Goal: Task Accomplishment & Management: Manage account settings

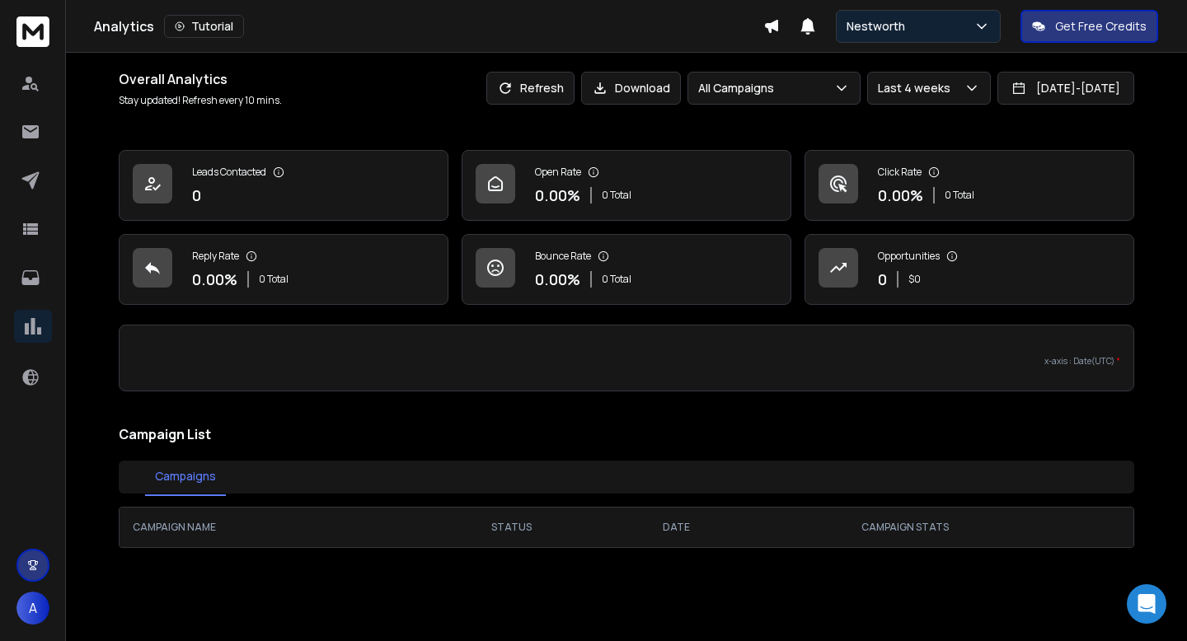
click at [893, 25] on p "Nestworth" at bounding box center [878, 26] width 65 height 16
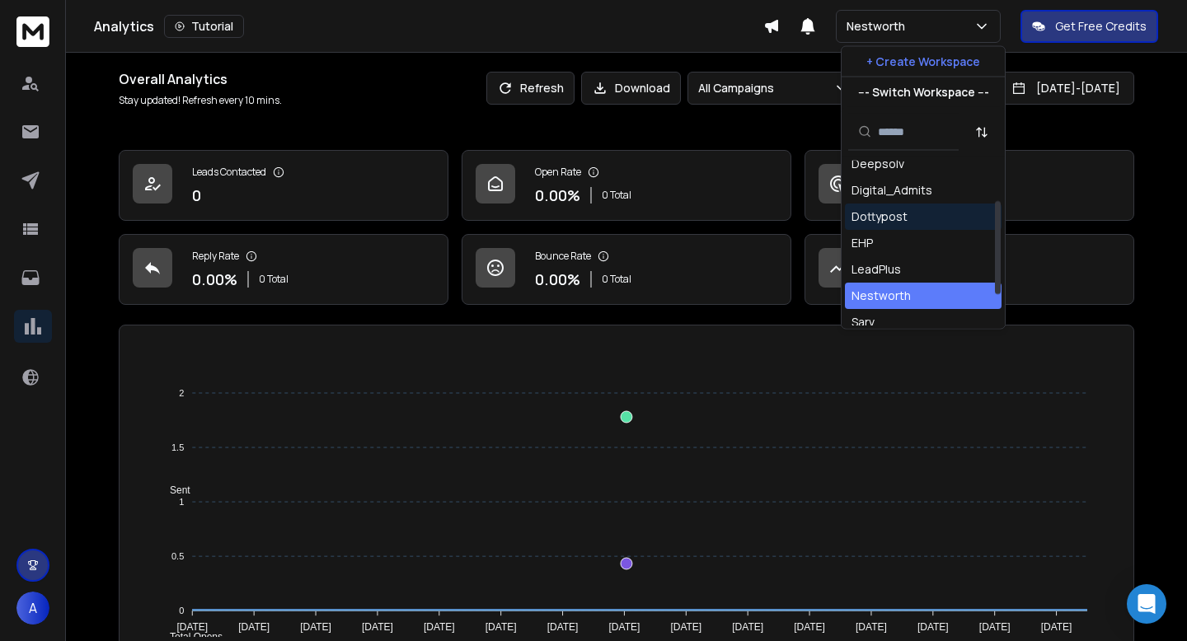
scroll to position [125, 0]
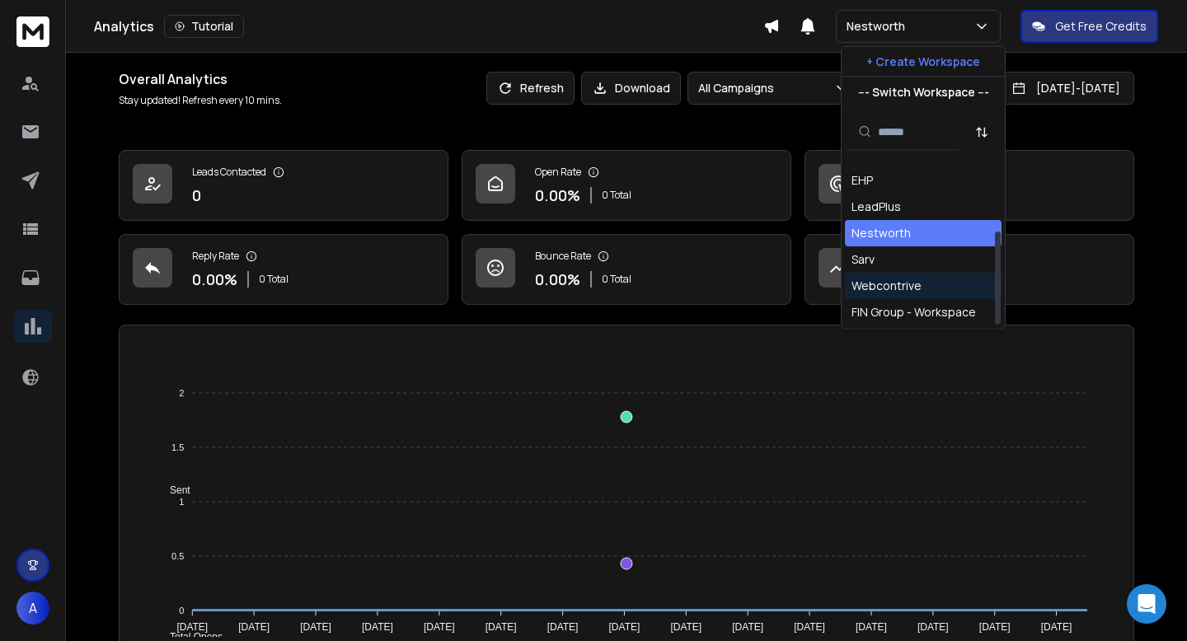
click at [872, 295] on div "Webcontrive" at bounding box center [923, 286] width 157 height 26
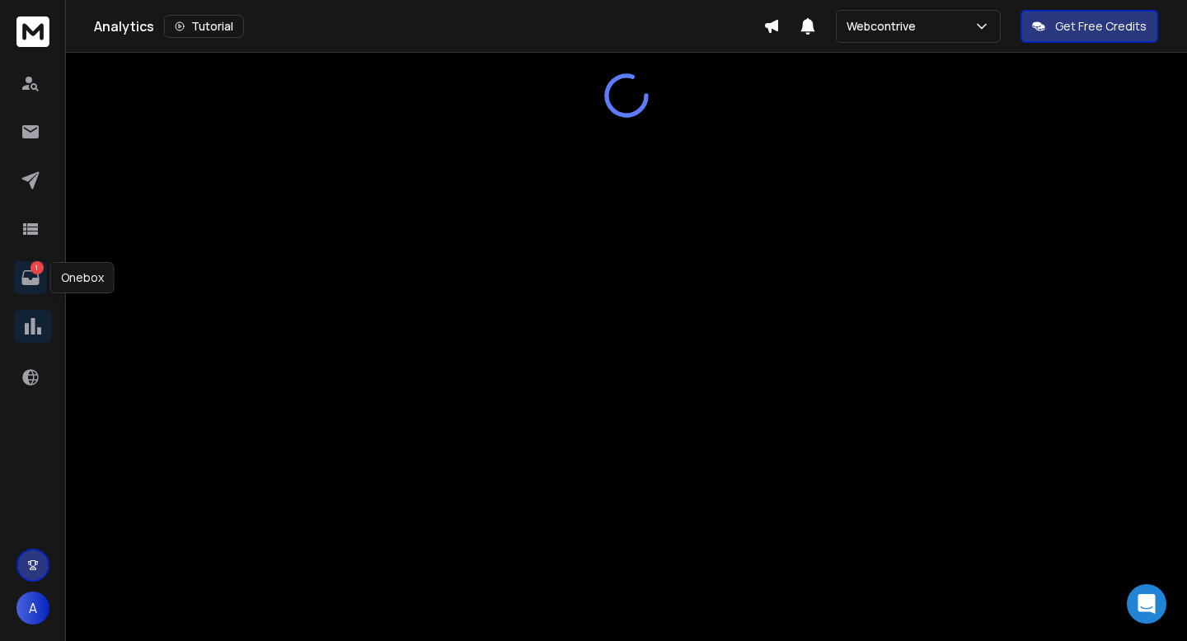
click at [38, 283] on icon at bounding box center [29, 277] width 17 height 15
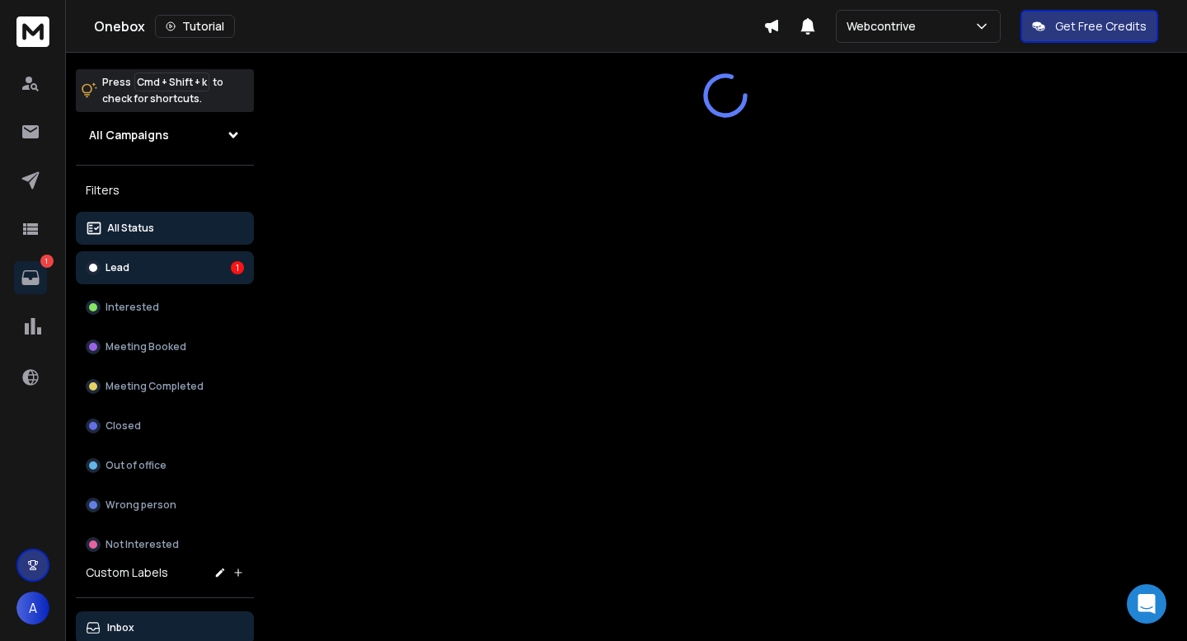
click at [166, 268] on button "Lead 1" at bounding box center [165, 267] width 178 height 33
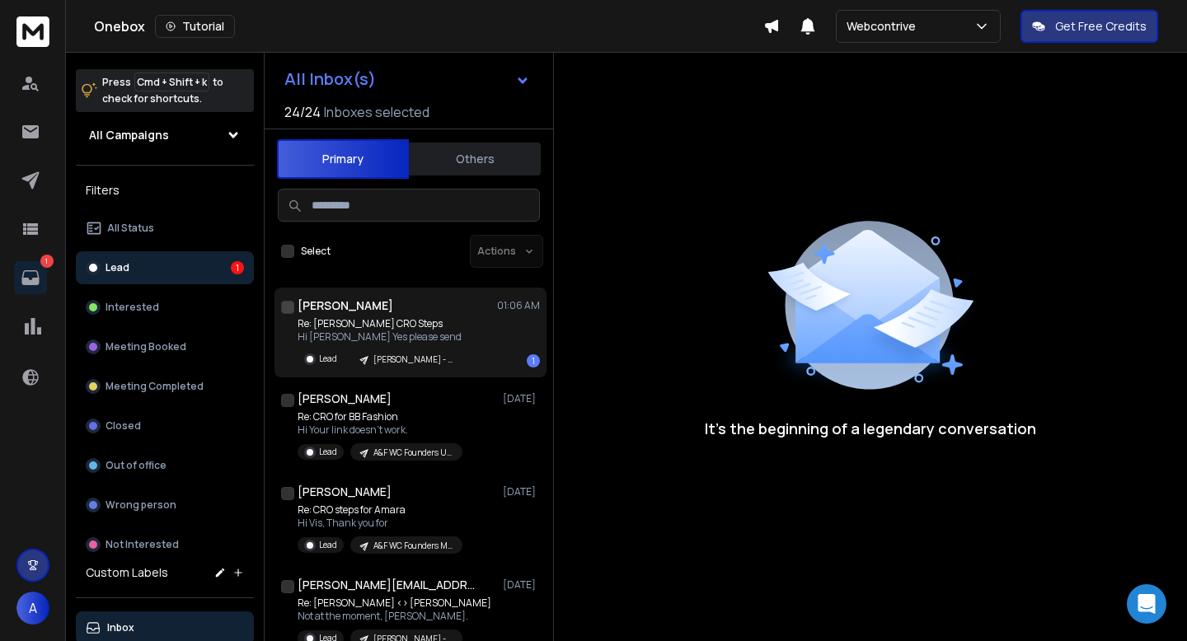
click at [415, 324] on p "Re: [PERSON_NAME] CRO Steps" at bounding box center [380, 323] width 165 height 13
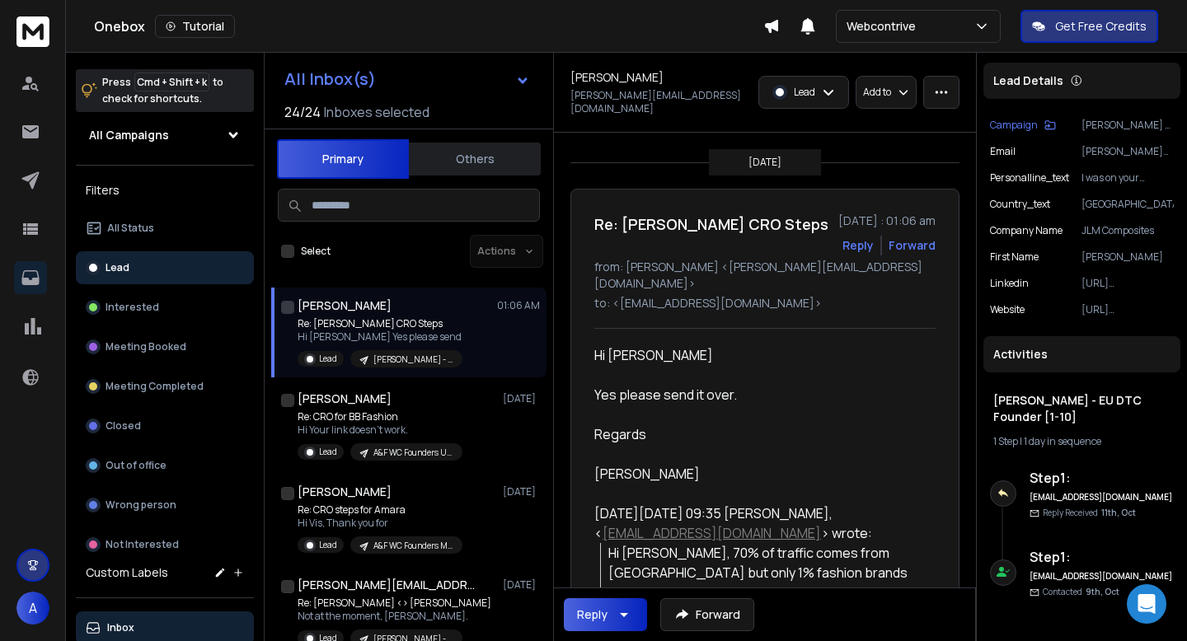
click at [1024, 127] on p "Campaign" at bounding box center [1014, 125] width 48 height 13
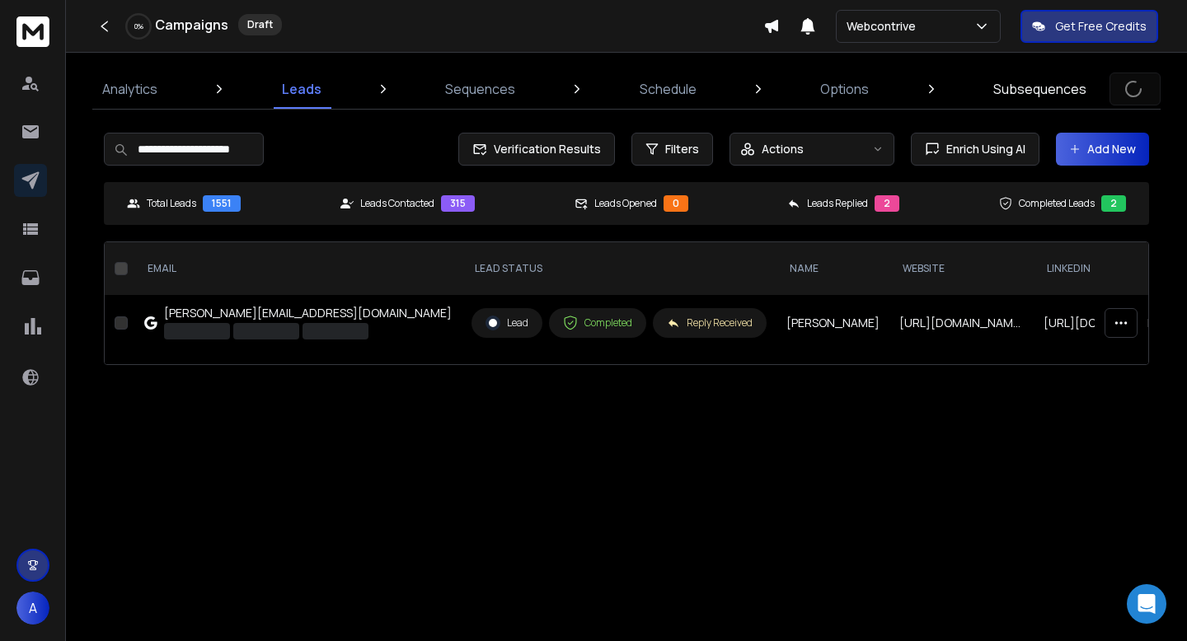
click at [1010, 92] on p "Subsequences" at bounding box center [1039, 89] width 93 height 20
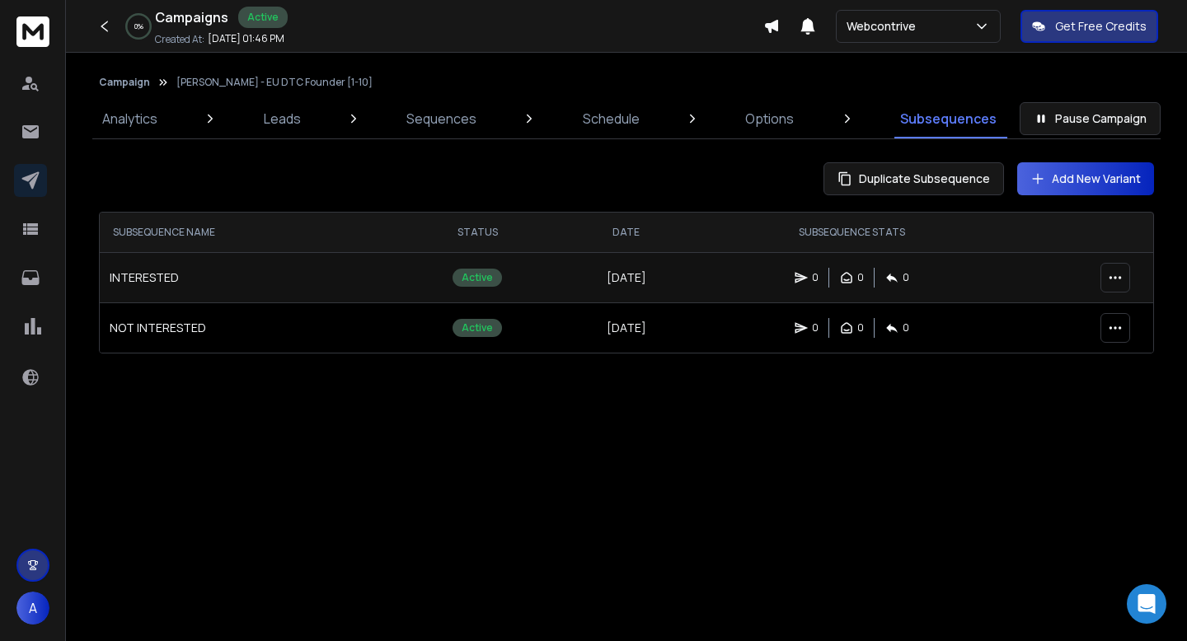
click at [323, 291] on td "INTERESTED" at bounding box center [249, 277] width 298 height 50
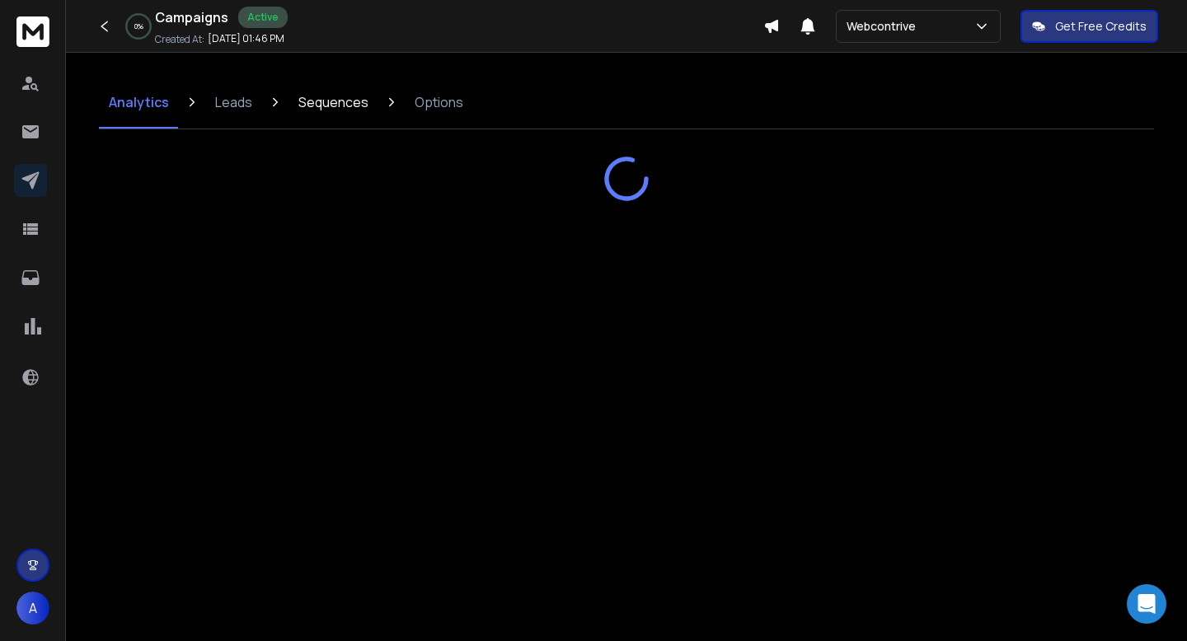
click at [326, 110] on p "Sequences" at bounding box center [333, 102] width 70 height 20
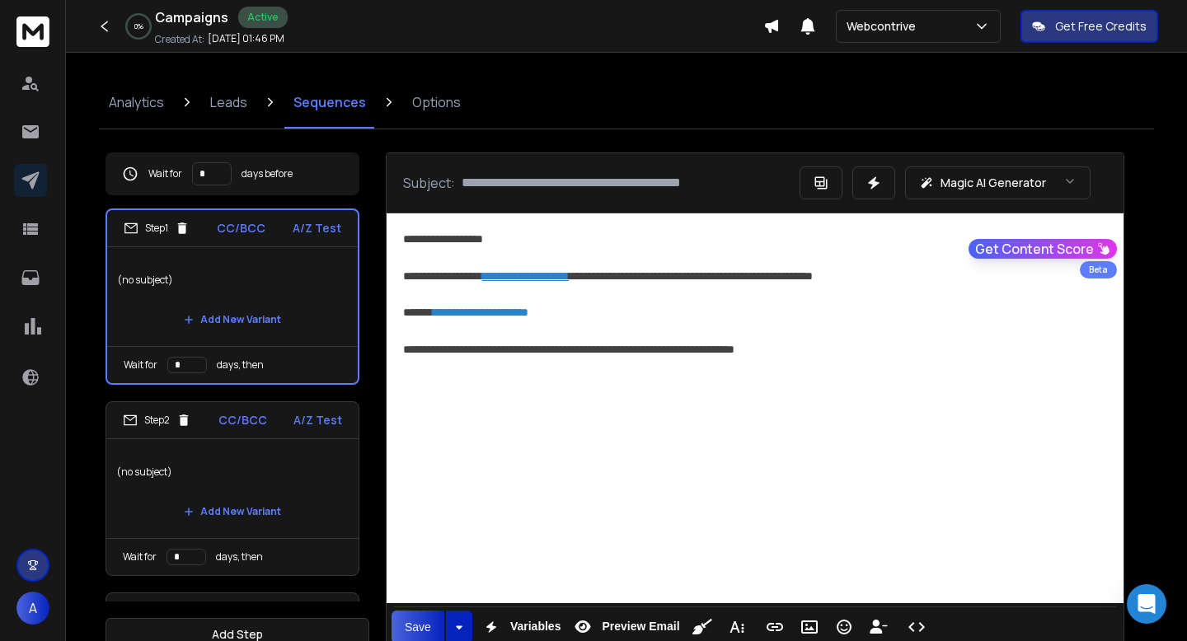
click at [608, 275] on div "**********" at bounding box center [755, 276] width 704 height 18
click at [620, 321] on div "**********" at bounding box center [755, 312] width 704 height 18
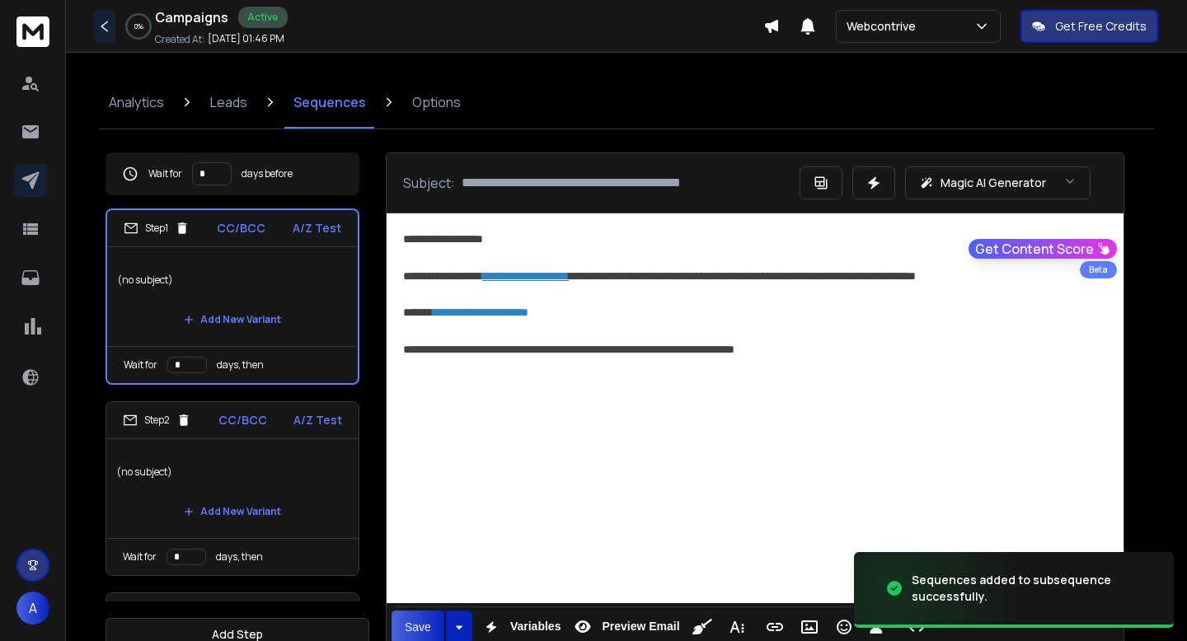
click at [110, 33] on button at bounding box center [104, 26] width 21 height 33
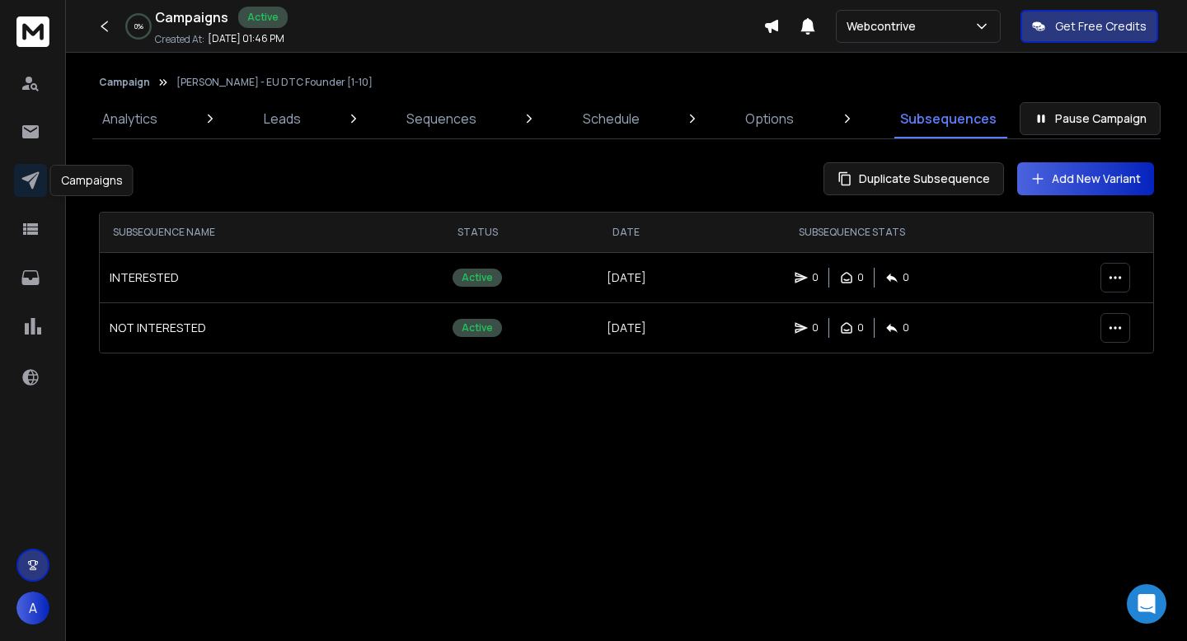
click at [35, 183] on icon at bounding box center [31, 181] width 20 height 20
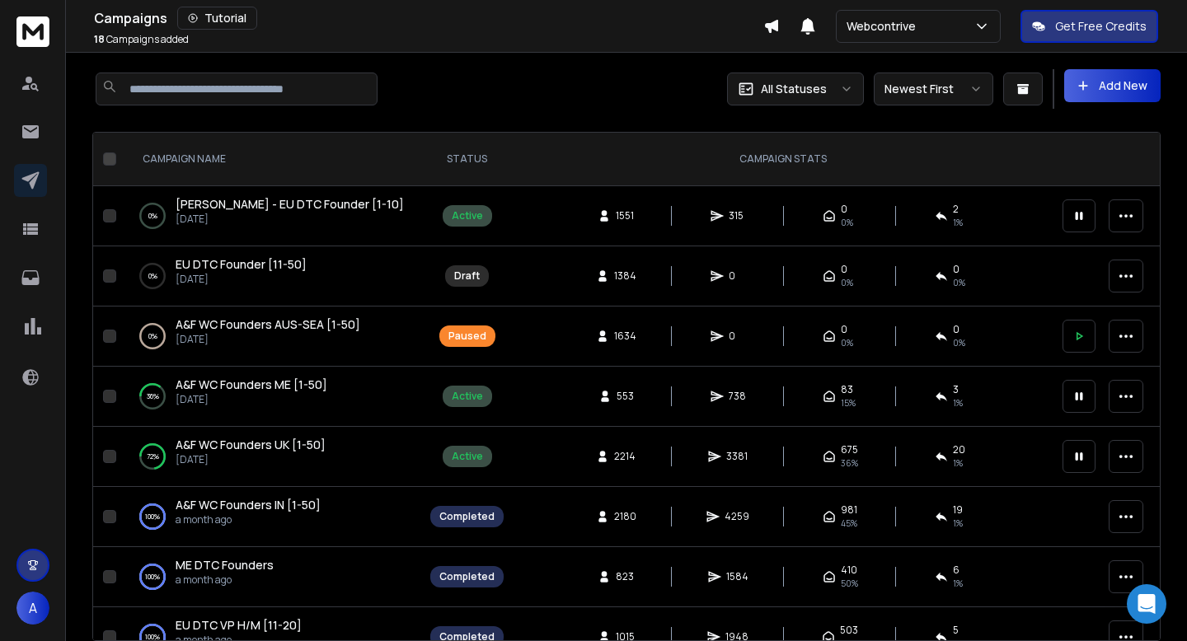
click at [1074, 217] on icon at bounding box center [1078, 216] width 15 height 15
click at [1082, 402] on icon at bounding box center [1078, 396] width 15 height 15
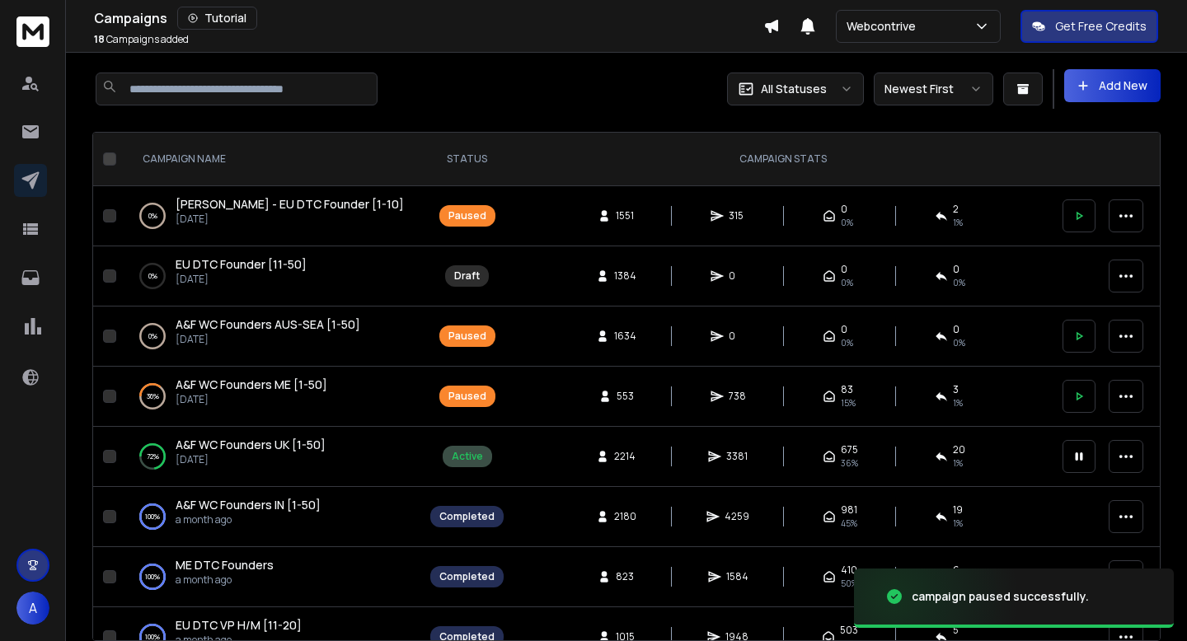
click at [1082, 402] on icon at bounding box center [1078, 396] width 15 height 15
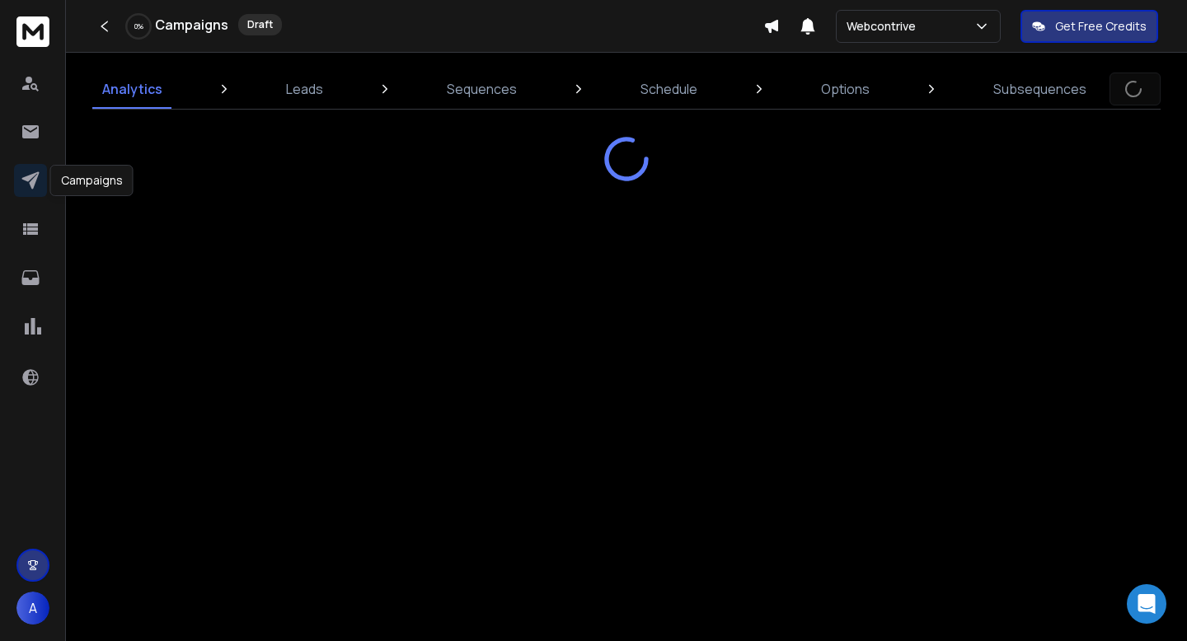
click at [31, 179] on icon at bounding box center [31, 181] width 20 height 20
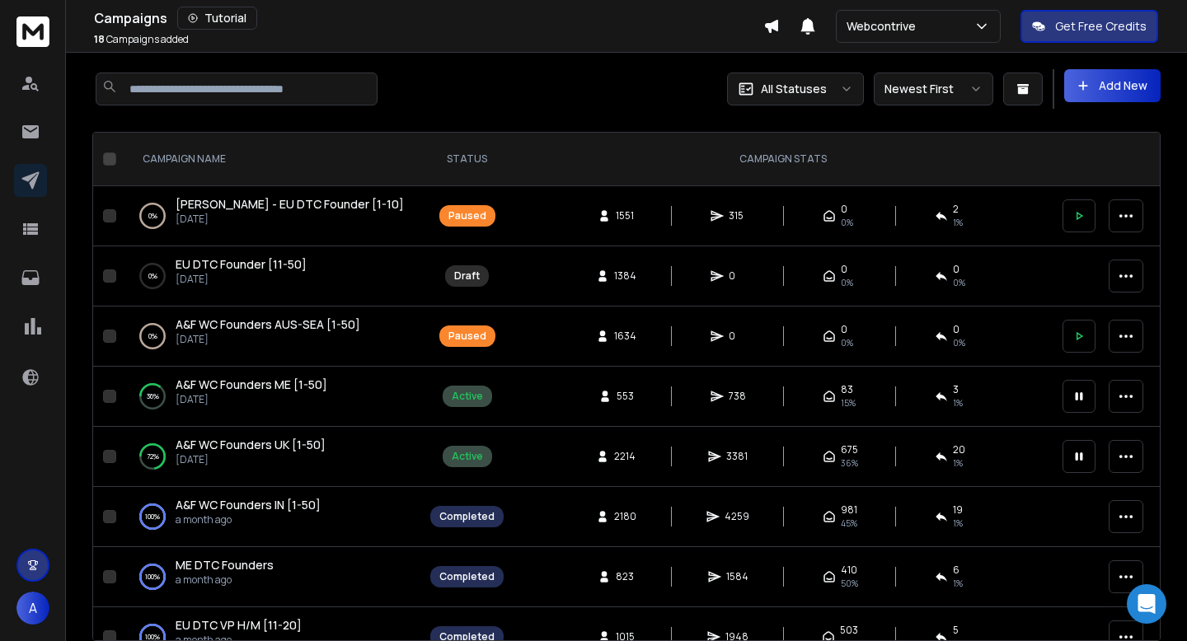
click at [476, 100] on div at bounding box center [359, 89] width 534 height 40
click at [901, 21] on p "Webcontrive" at bounding box center [884, 26] width 76 height 16
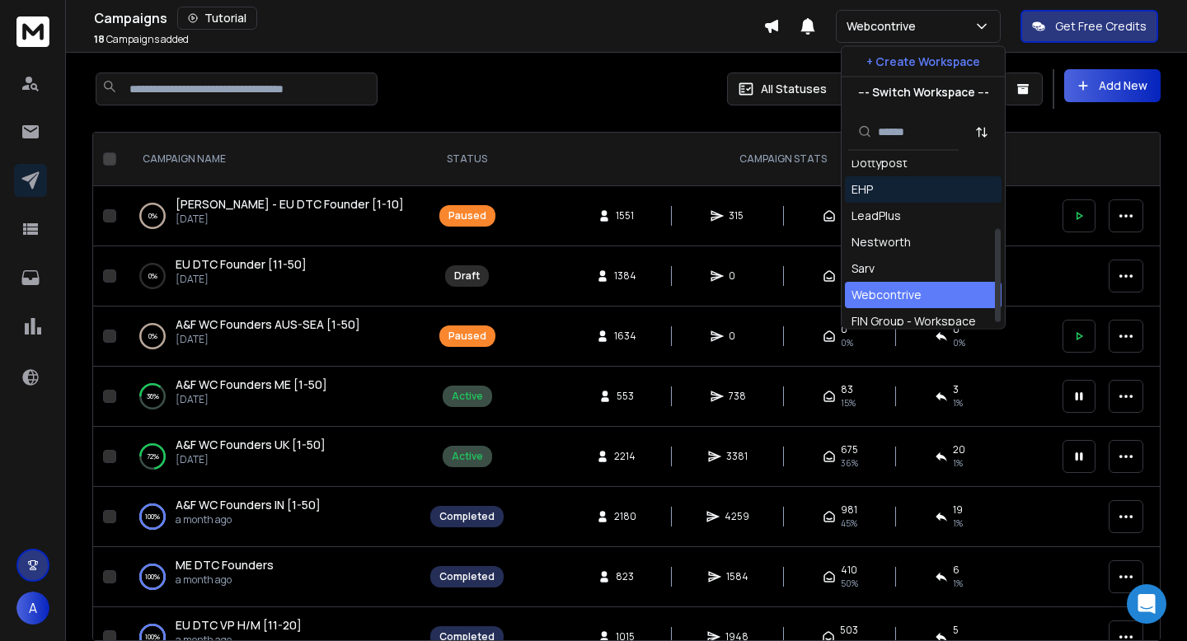
scroll to position [125, 0]
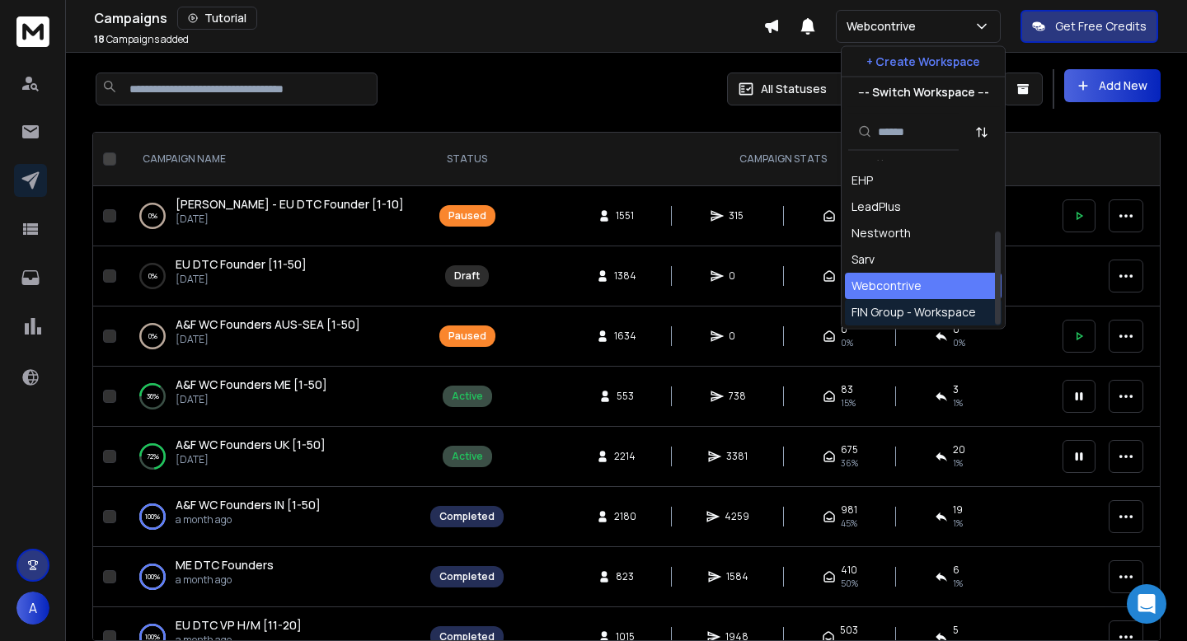
click at [884, 319] on div "FIN Group - Workspace" at bounding box center [913, 312] width 124 height 16
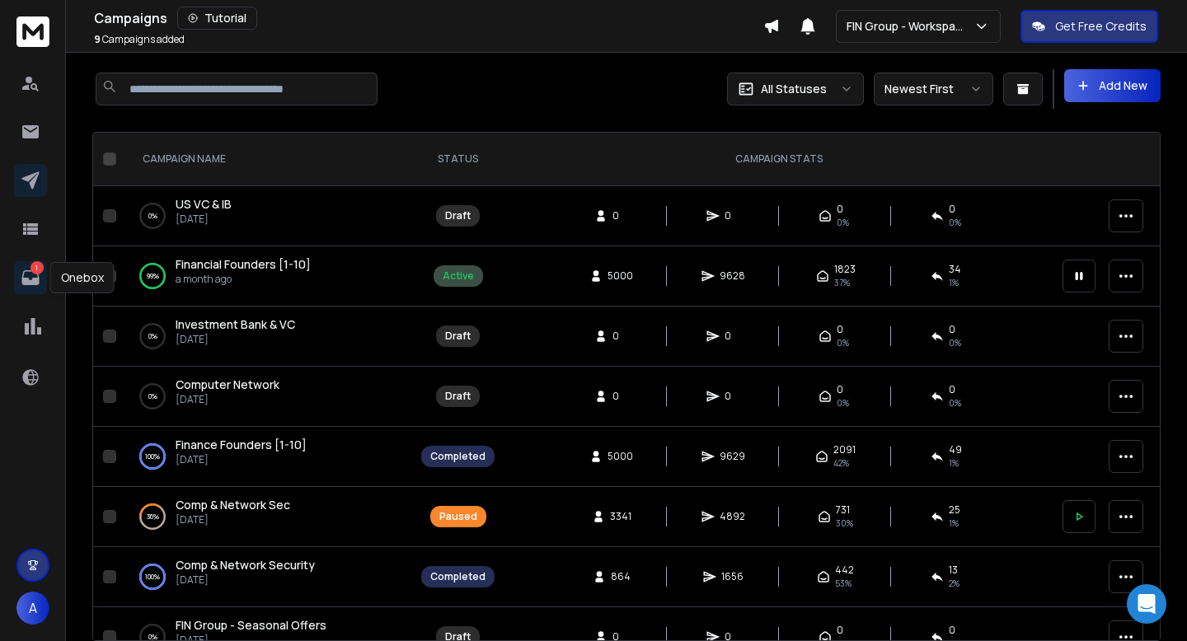
click at [30, 282] on icon at bounding box center [29, 277] width 17 height 15
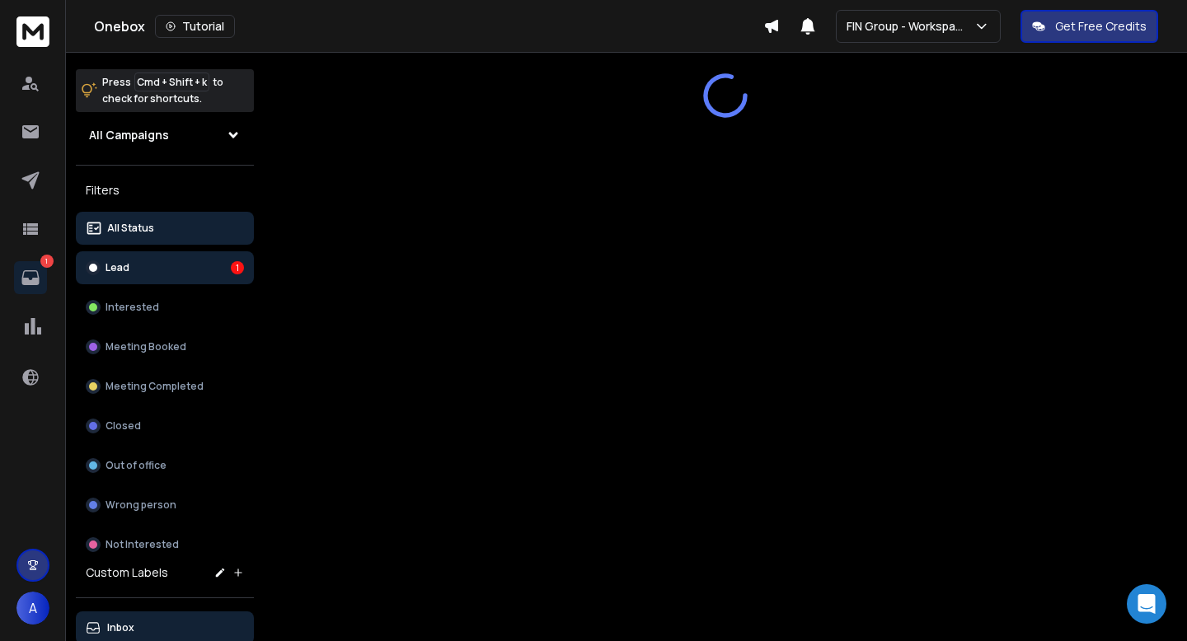
click at [176, 269] on button "Lead 1" at bounding box center [165, 267] width 178 height 33
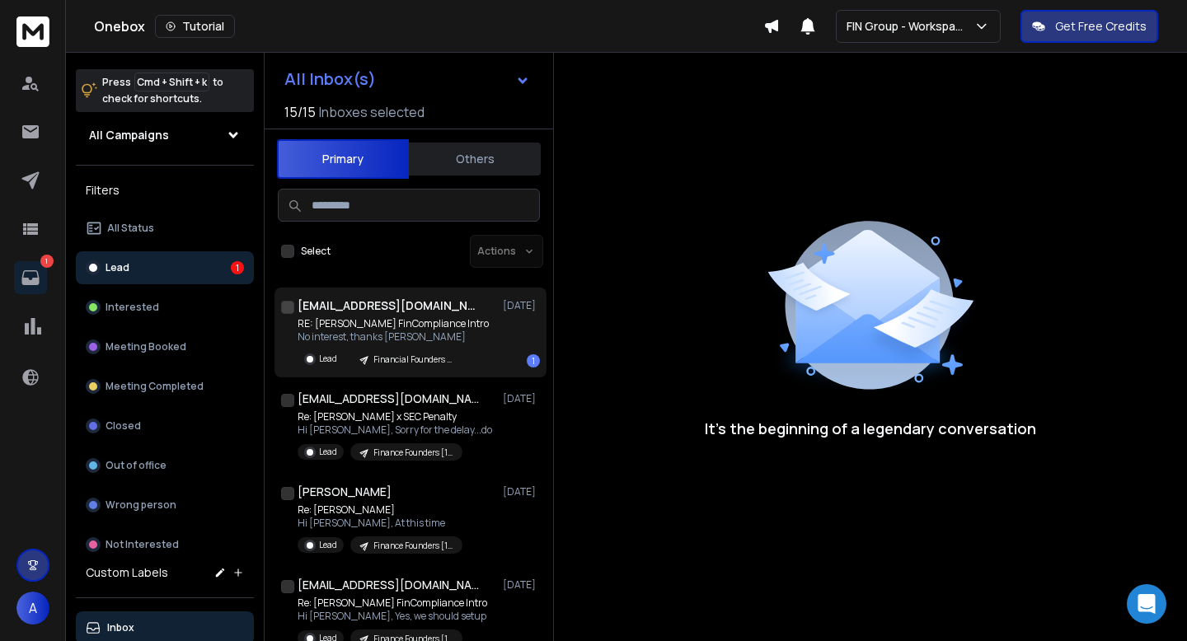
click at [419, 330] on p "RE: Jean x FinCompliance Intro" at bounding box center [393, 323] width 191 height 13
click at [379, 329] on p "RE: Jean x FinCompliance Intro" at bounding box center [393, 323] width 191 height 13
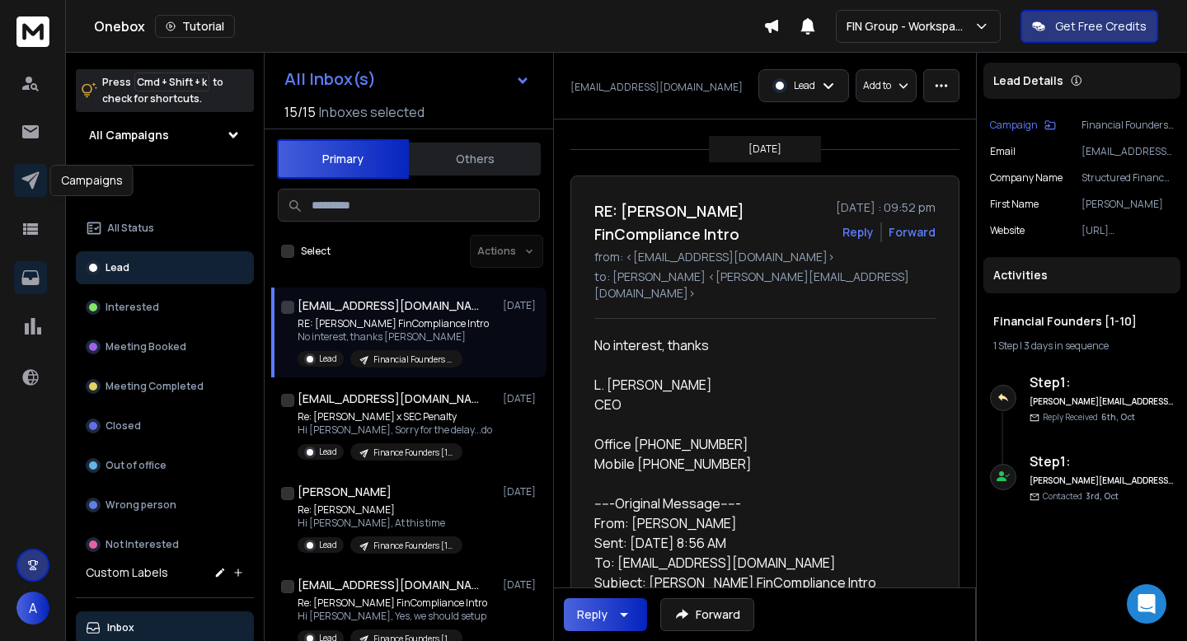
click at [29, 173] on icon at bounding box center [31, 181] width 20 height 20
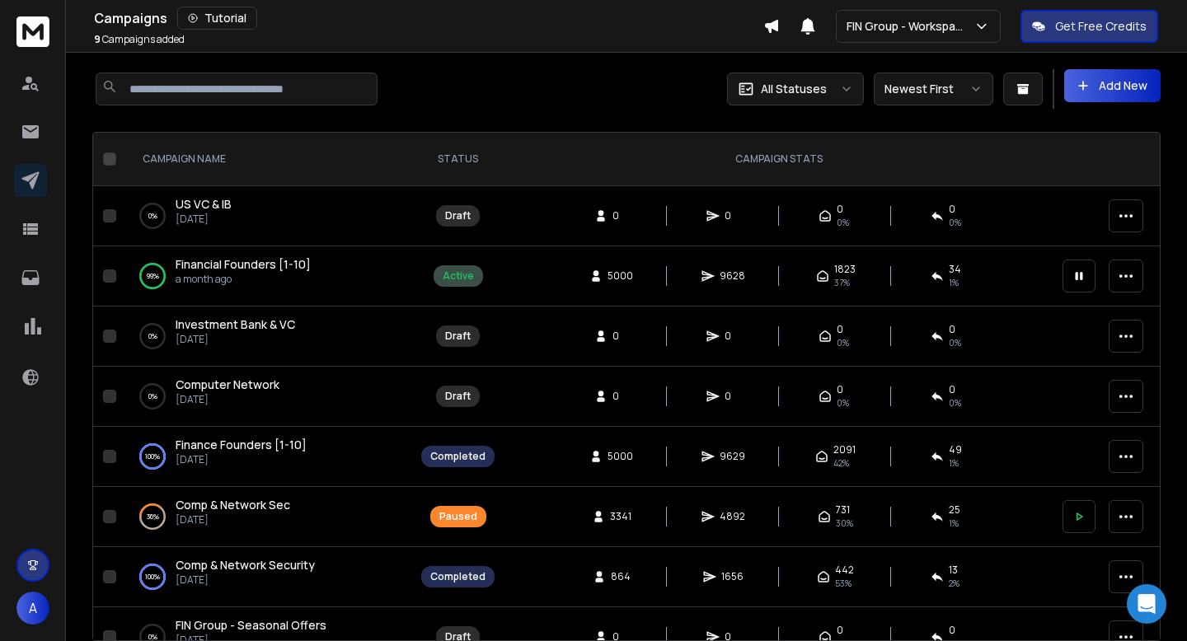
click at [214, 199] on span "US VC & IB" at bounding box center [204, 204] width 56 height 16
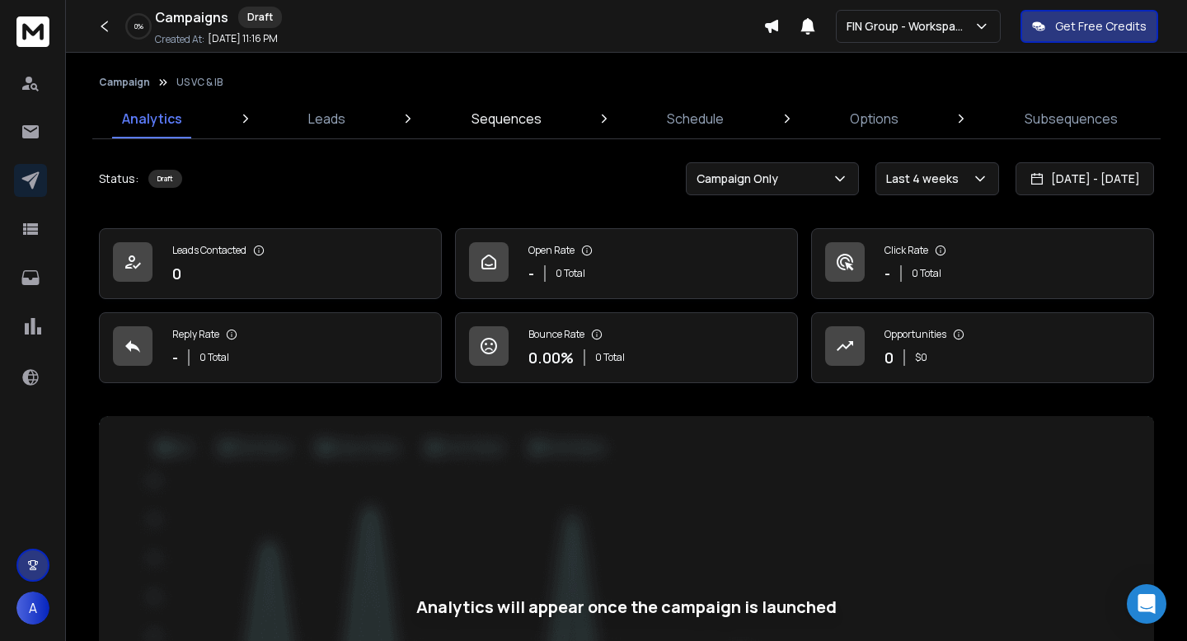
click at [486, 120] on p "Sequences" at bounding box center [506, 119] width 70 height 20
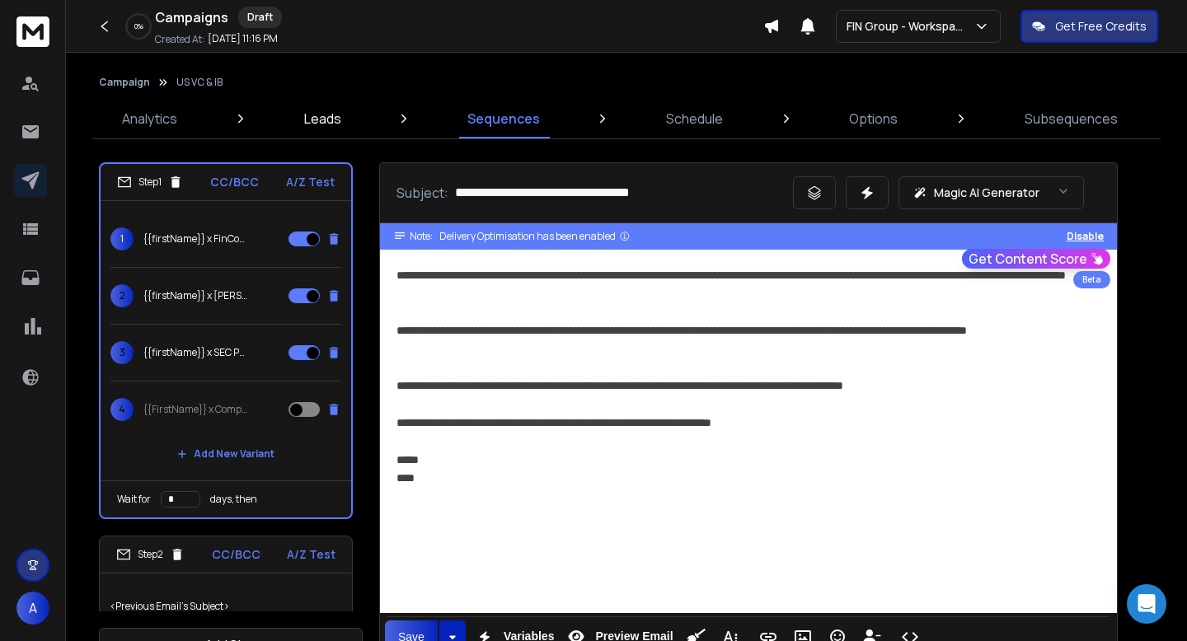
click at [316, 113] on p "Leads" at bounding box center [322, 119] width 37 height 20
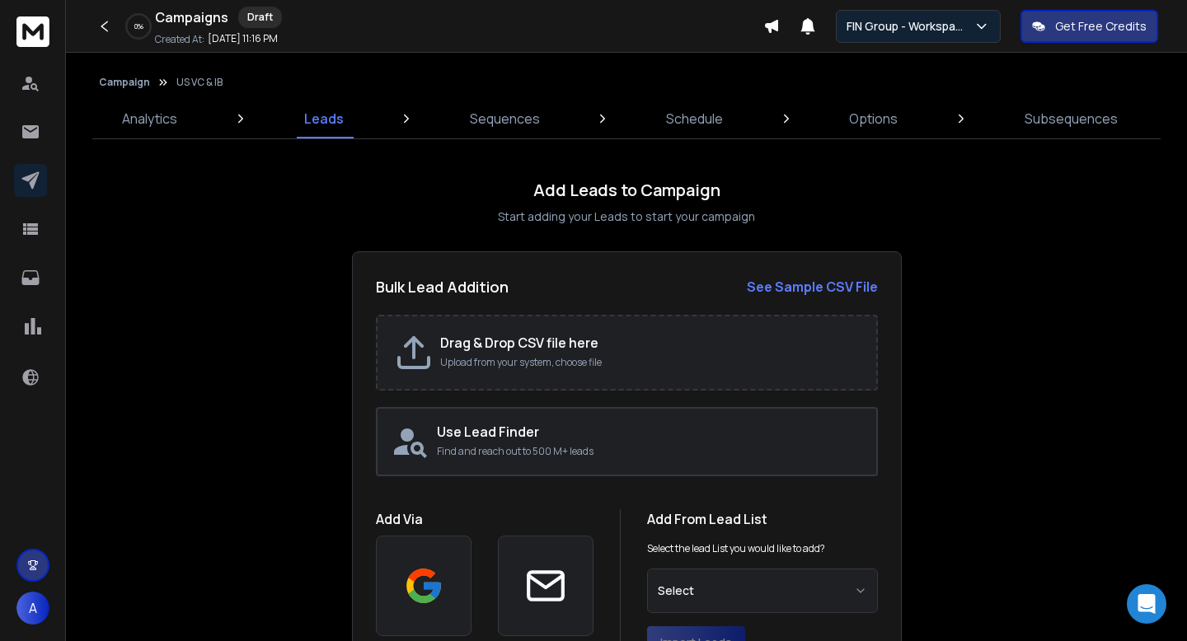
click at [879, 30] on p "FIN Group - Workspace" at bounding box center [909, 26] width 127 height 16
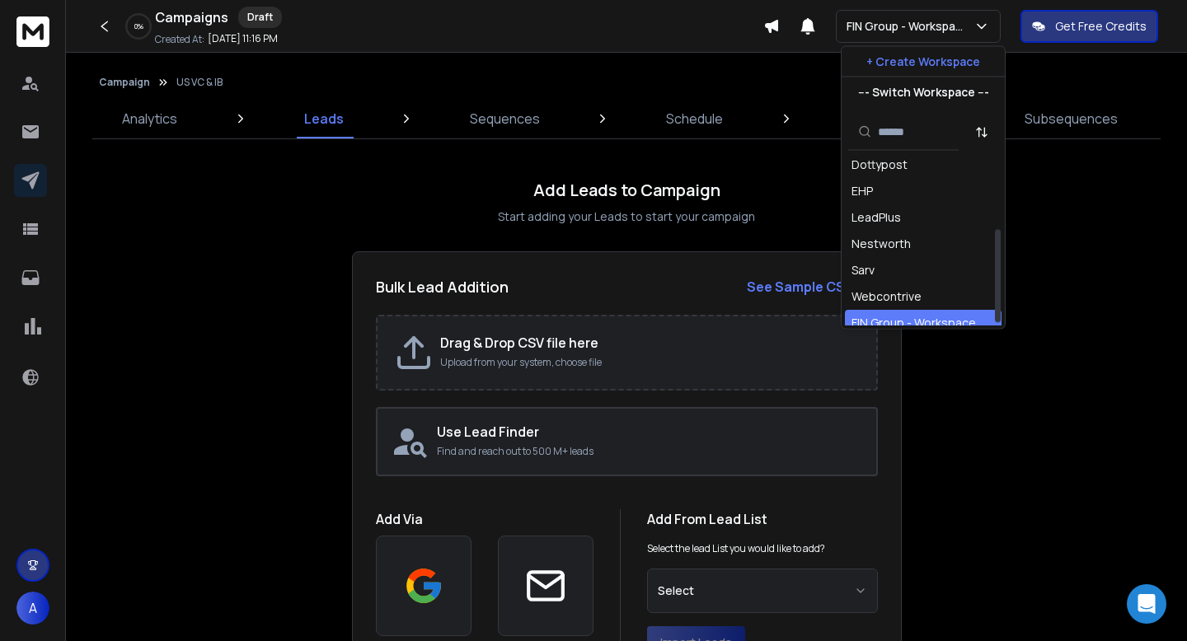
scroll to position [125, 0]
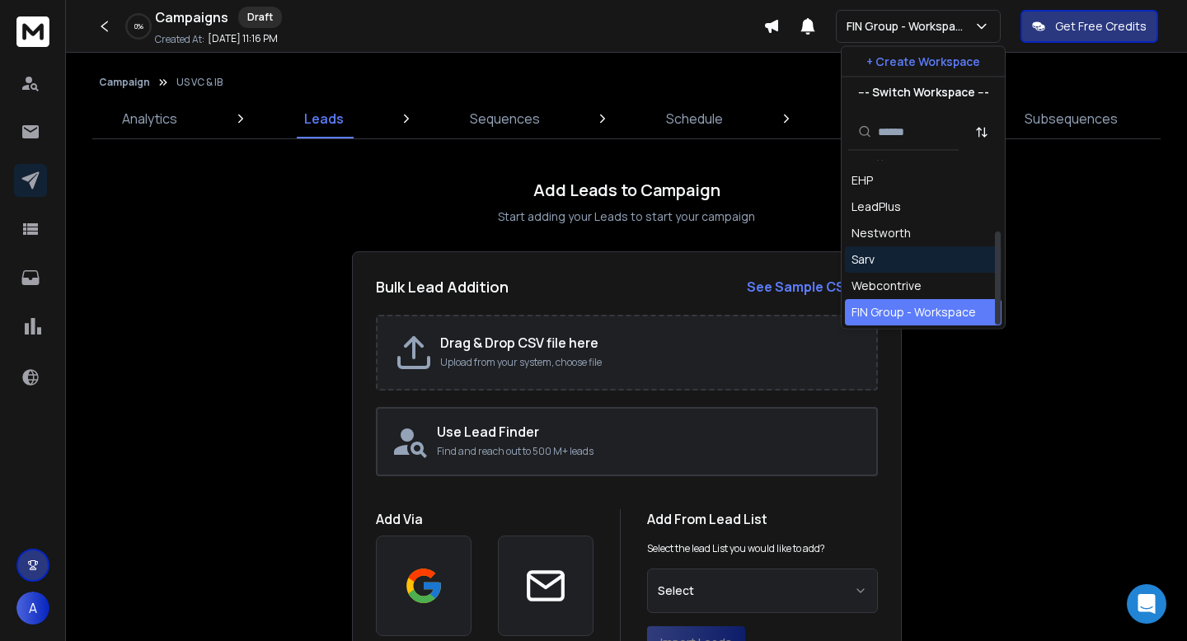
click at [894, 255] on div "Sarv" at bounding box center [923, 259] width 157 height 26
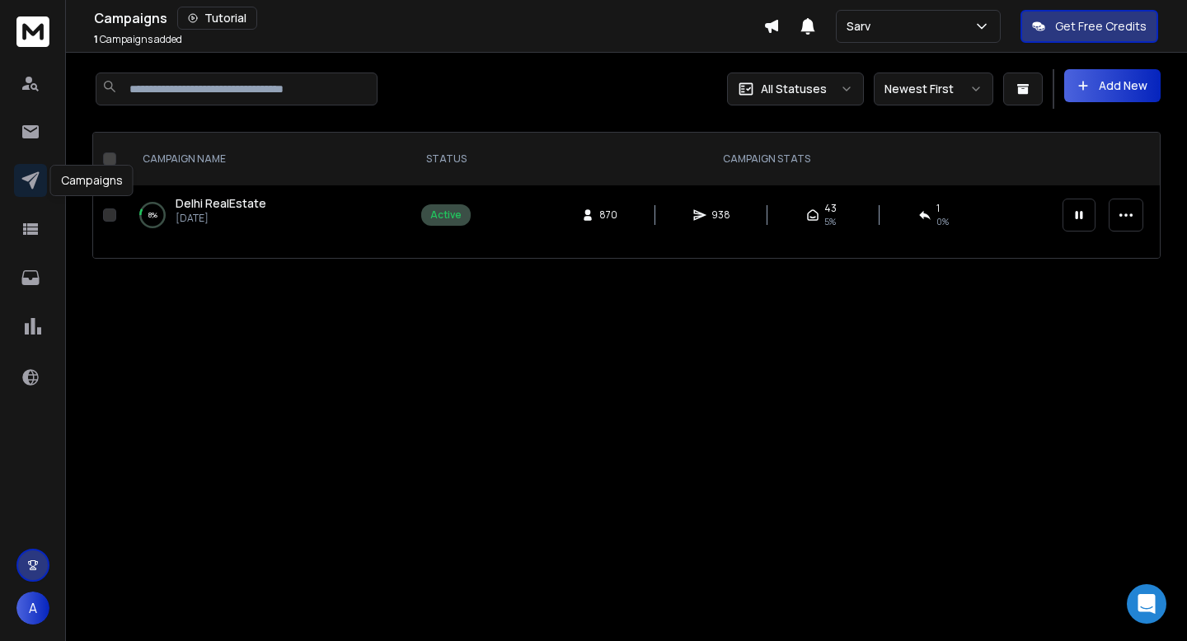
click at [31, 185] on icon at bounding box center [29, 180] width 17 height 17
click at [21, 134] on icon at bounding box center [31, 132] width 20 height 20
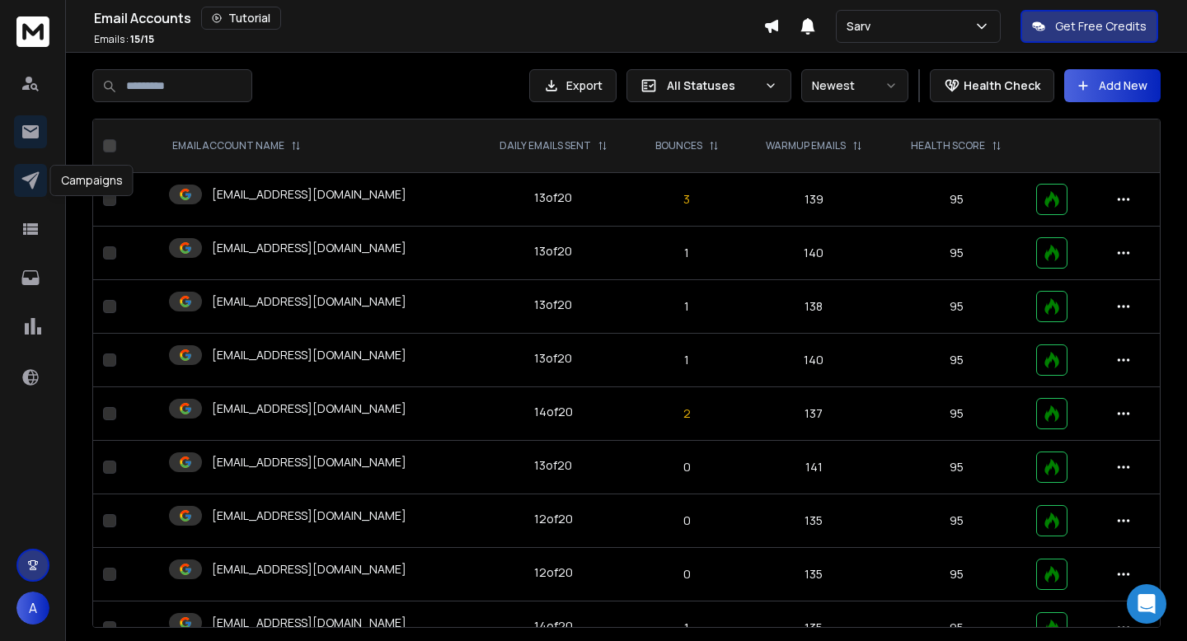
click at [33, 183] on icon at bounding box center [29, 180] width 17 height 17
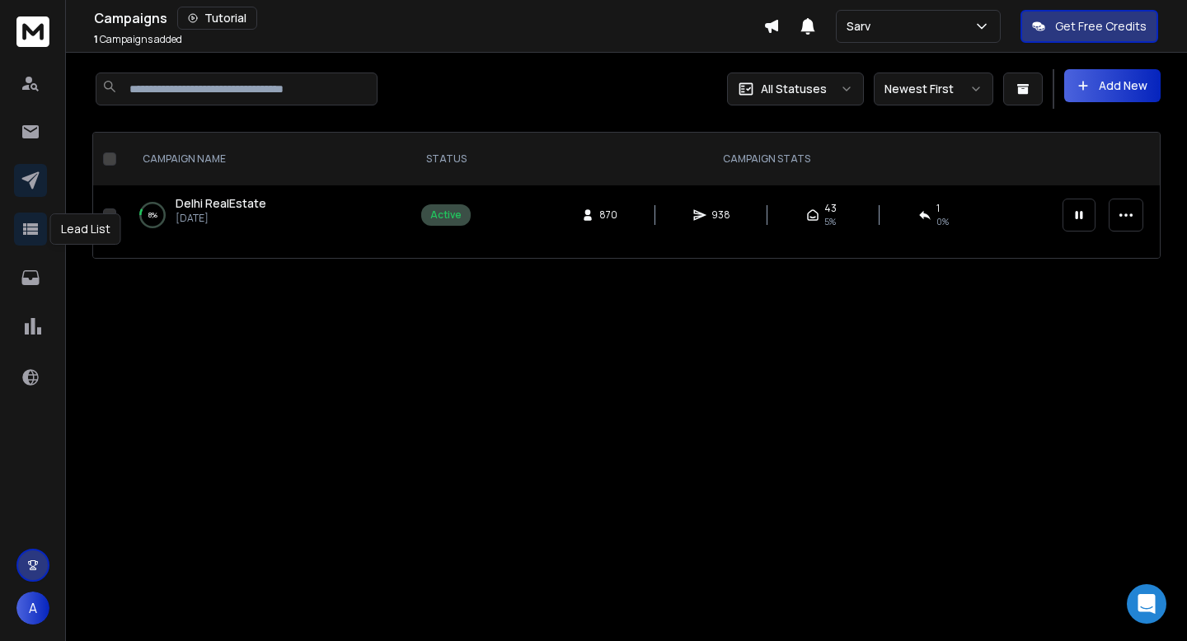
click at [33, 235] on icon at bounding box center [31, 229] width 20 height 20
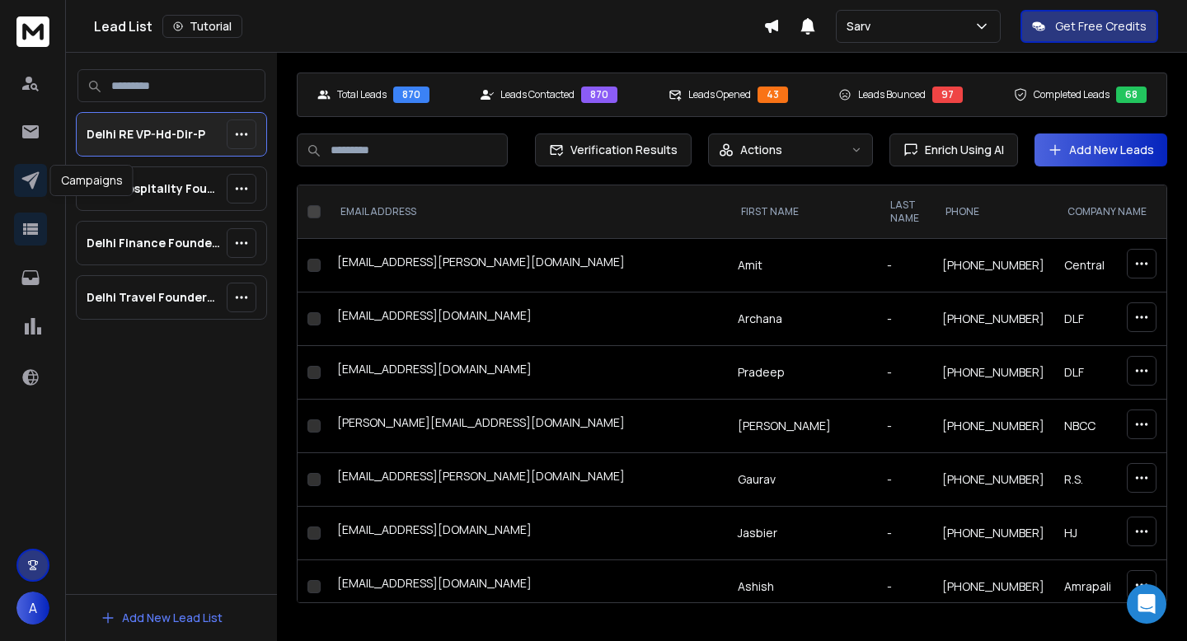
click at [30, 182] on icon at bounding box center [29, 180] width 17 height 17
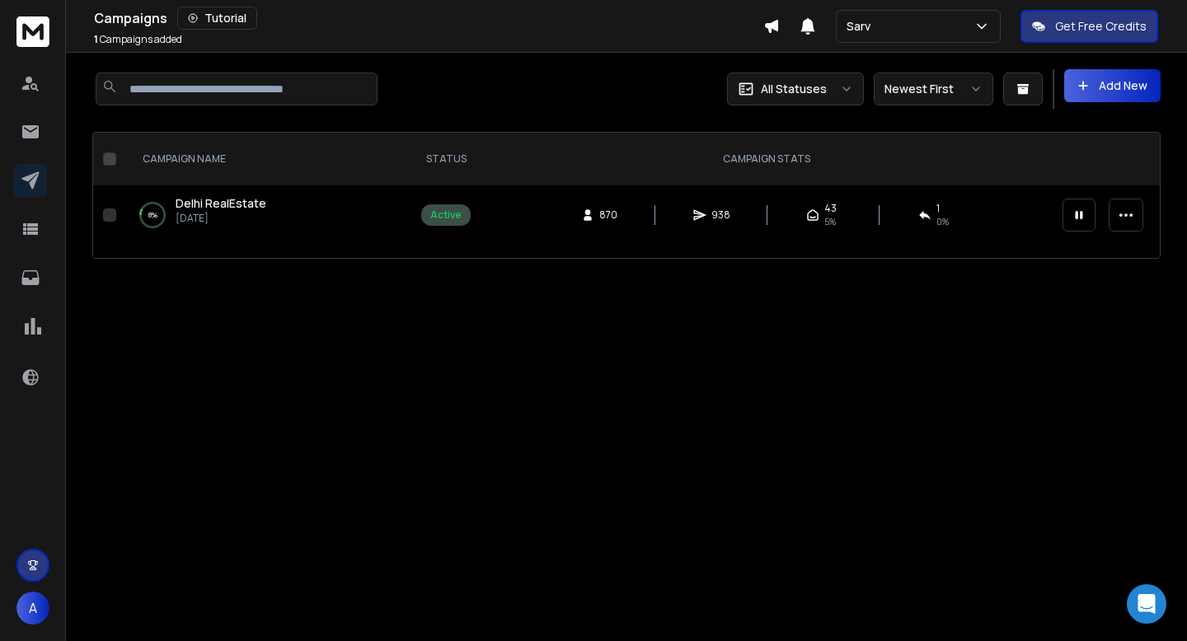
click at [1129, 223] on icon "button" at bounding box center [1126, 215] width 16 height 16
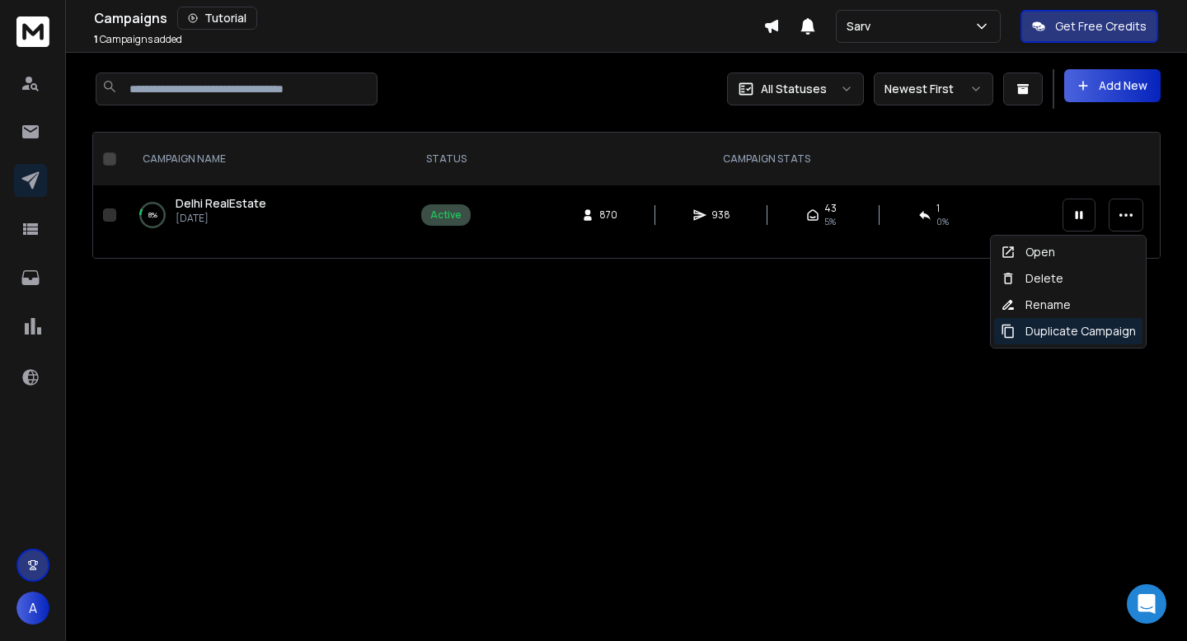
click at [1074, 329] on div "Duplicate Campaign" at bounding box center [1068, 331] width 135 height 16
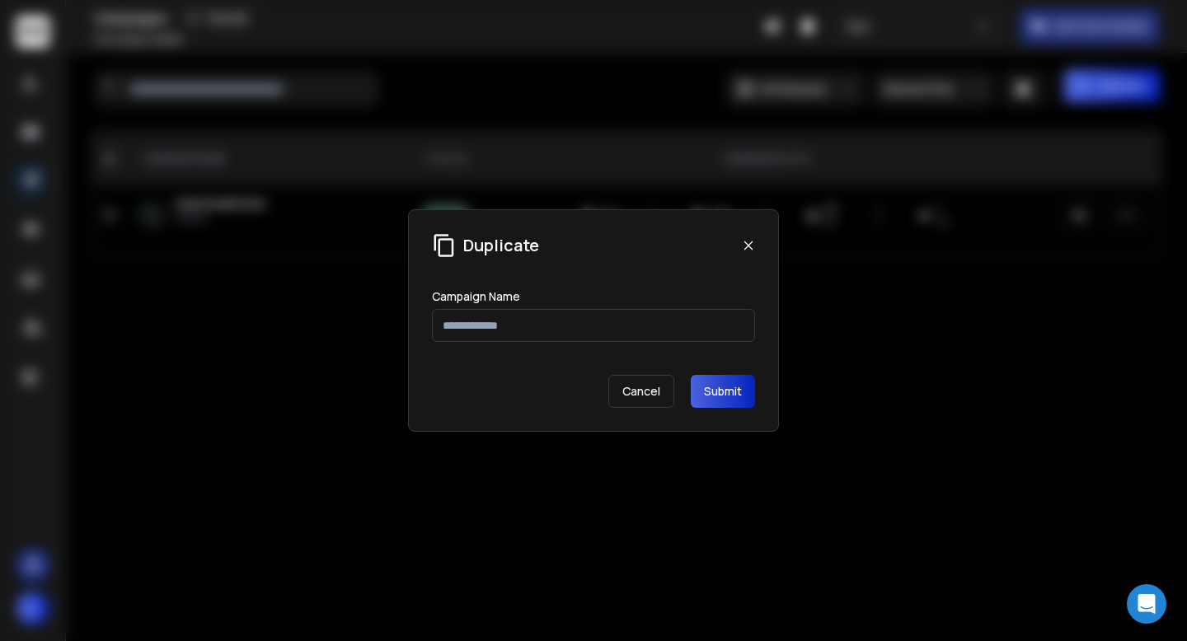
click at [565, 335] on input "text" at bounding box center [593, 325] width 323 height 33
type input "**********"
click at [744, 251] on icon at bounding box center [748, 245] width 13 height 13
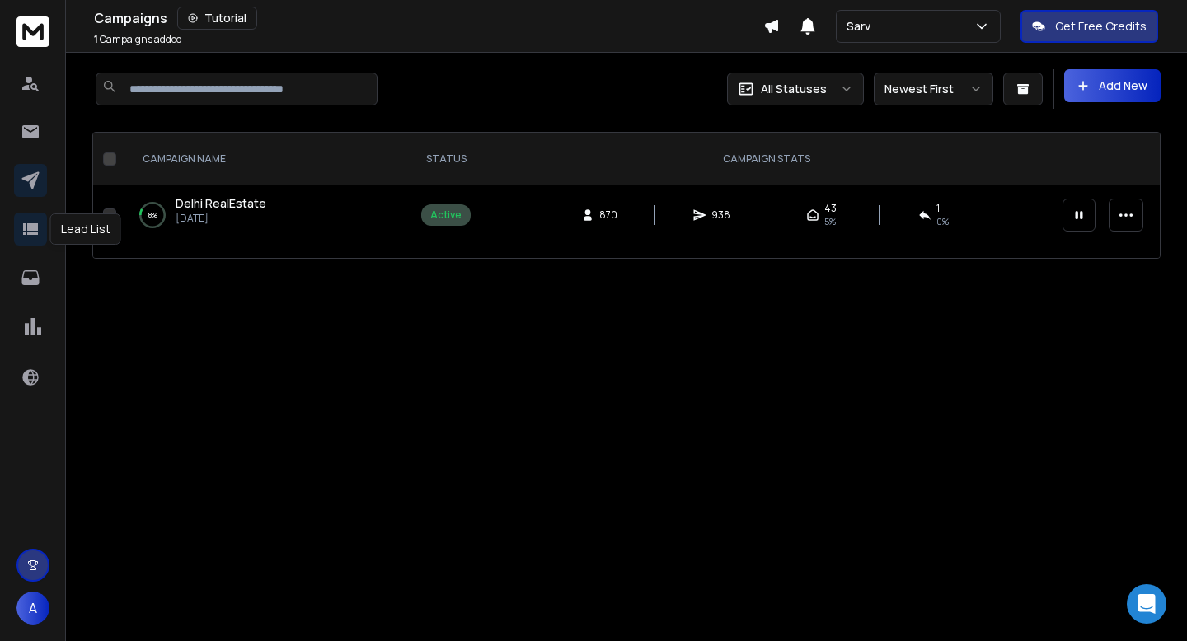
click at [26, 237] on icon at bounding box center [31, 229] width 20 height 20
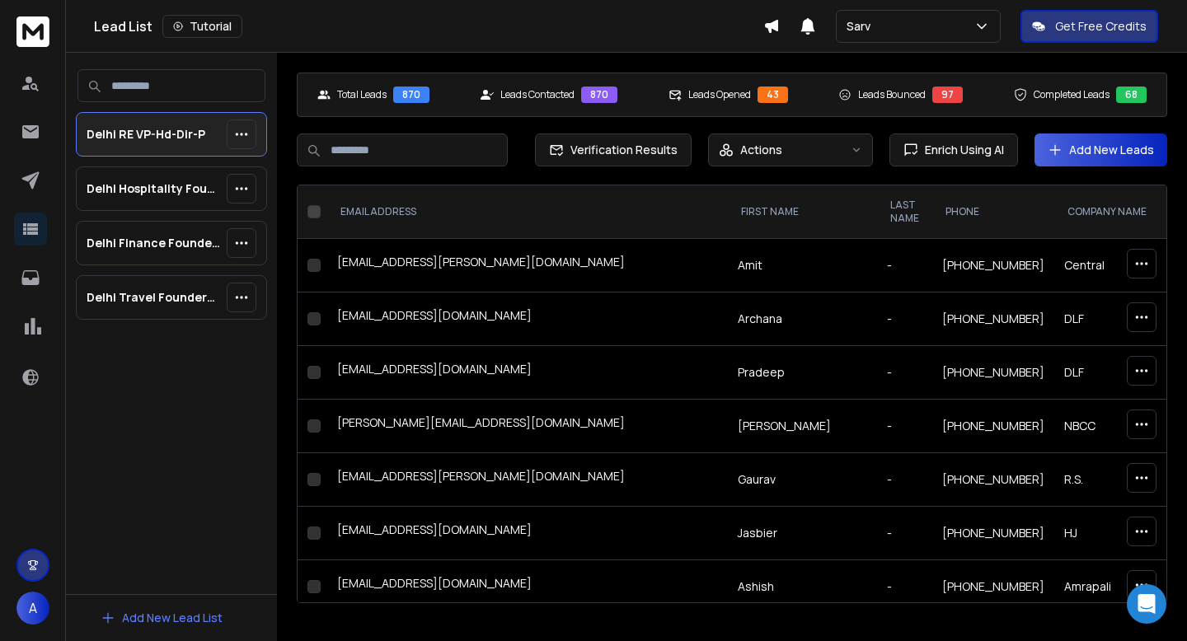
click at [166, 193] on p "Delhi Hospitality Founder+VP [50+]" at bounding box center [154, 188] width 134 height 16
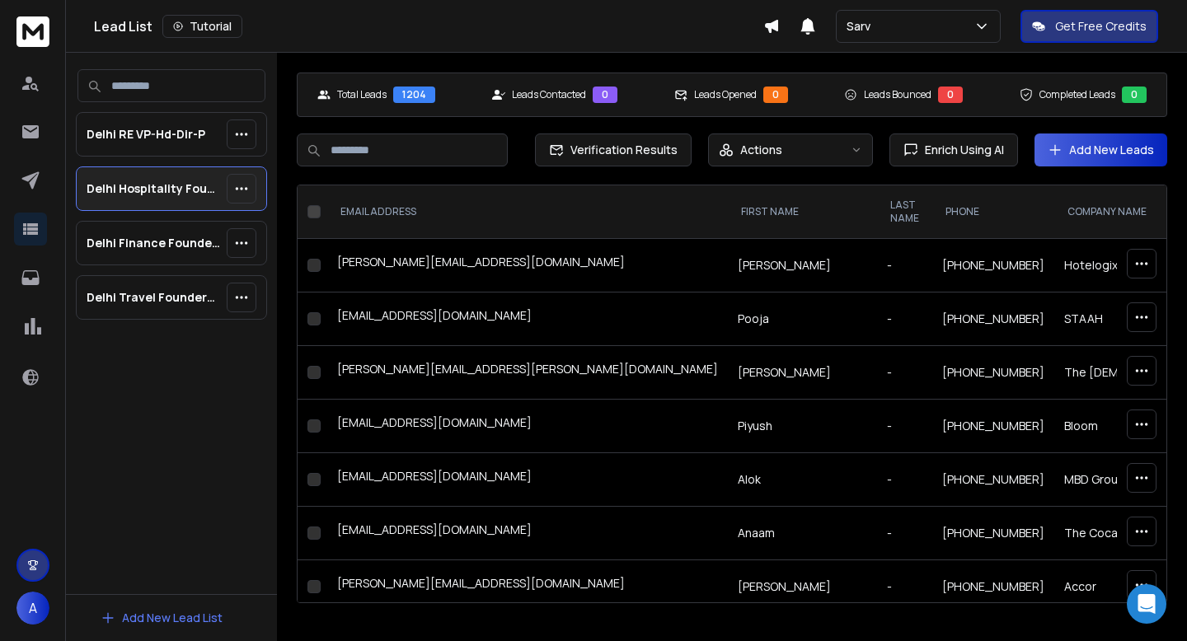
click at [240, 192] on icon "button" at bounding box center [241, 188] width 15 height 15
click at [196, 224] on p "Edit List Name" at bounding box center [200, 224] width 78 height 16
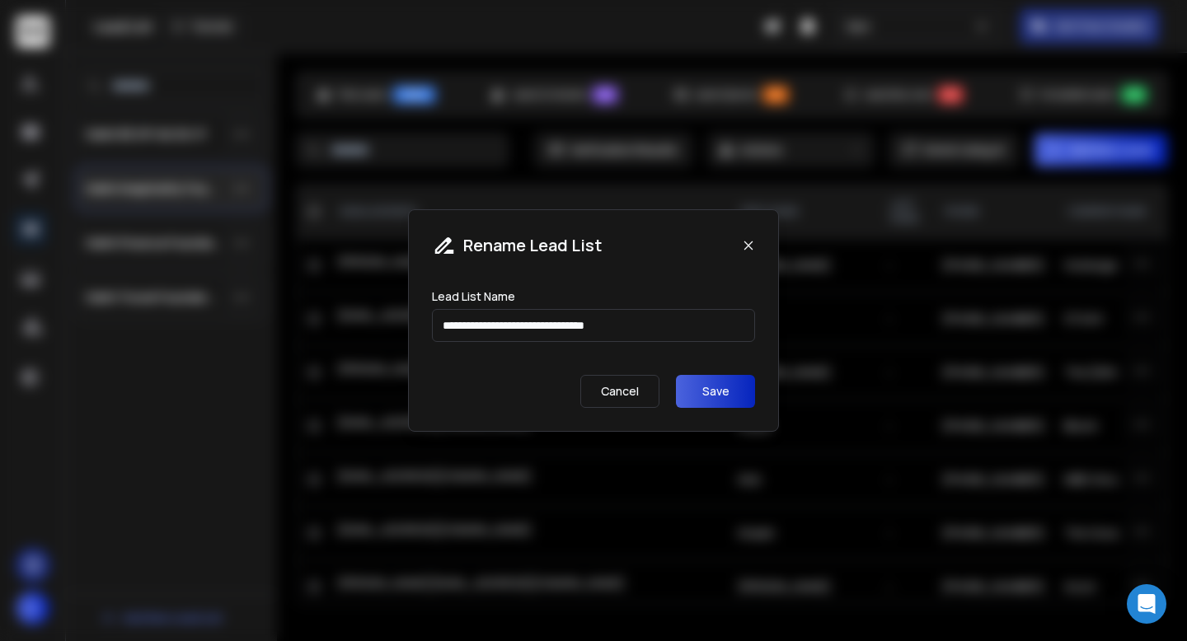
click at [664, 327] on input "**********" at bounding box center [593, 325] width 323 height 33
click at [742, 246] on icon at bounding box center [748, 245] width 13 height 13
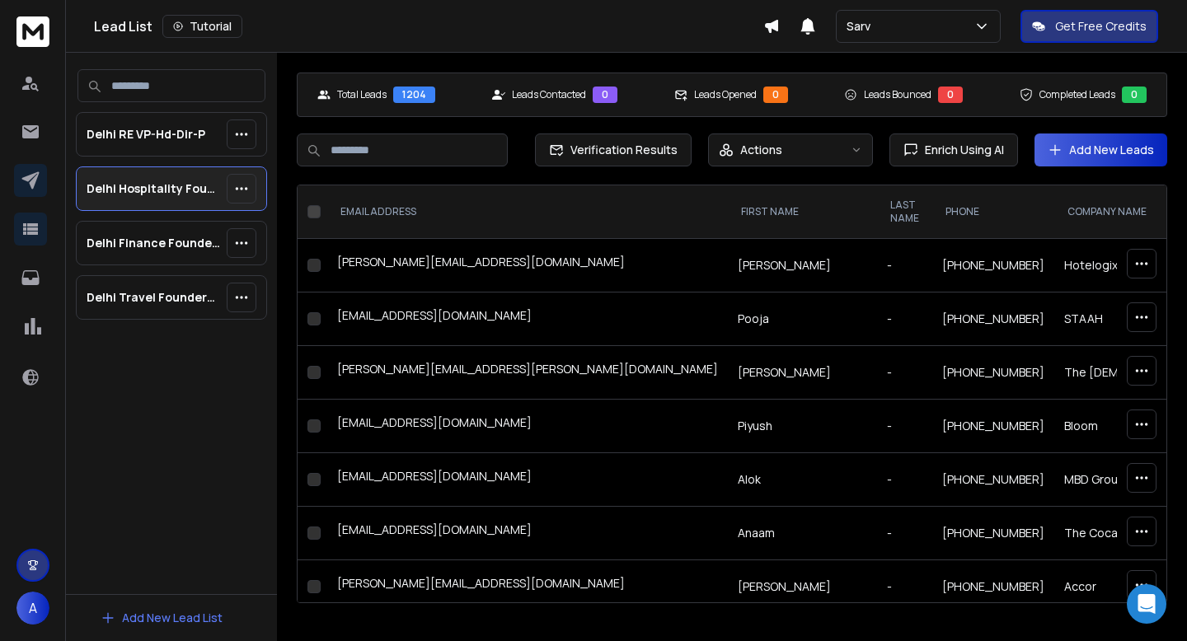
click at [27, 172] on icon at bounding box center [31, 181] width 20 height 20
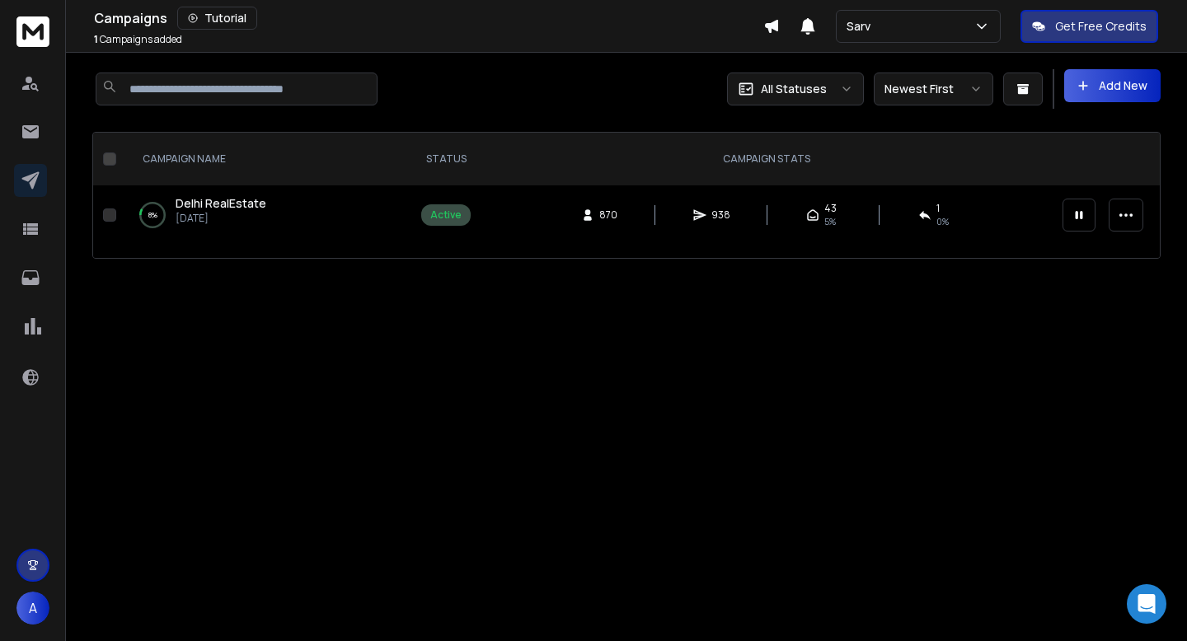
click at [1141, 213] on button "button" at bounding box center [1125, 215] width 35 height 33
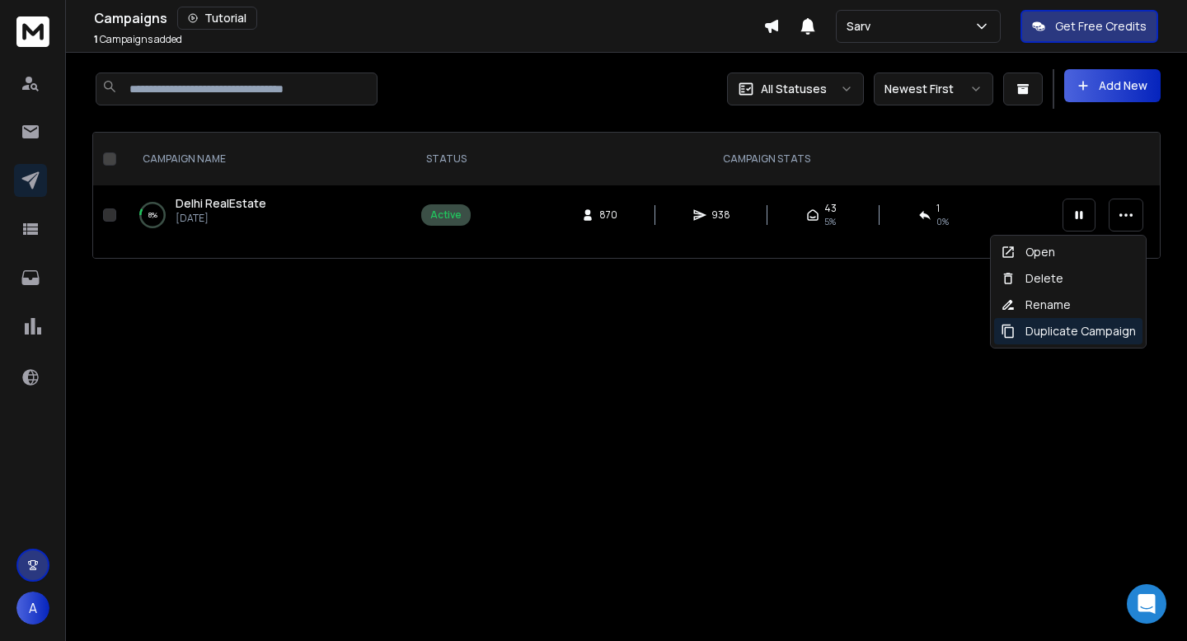
click at [1052, 328] on div "Duplicate Campaign" at bounding box center [1068, 331] width 135 height 16
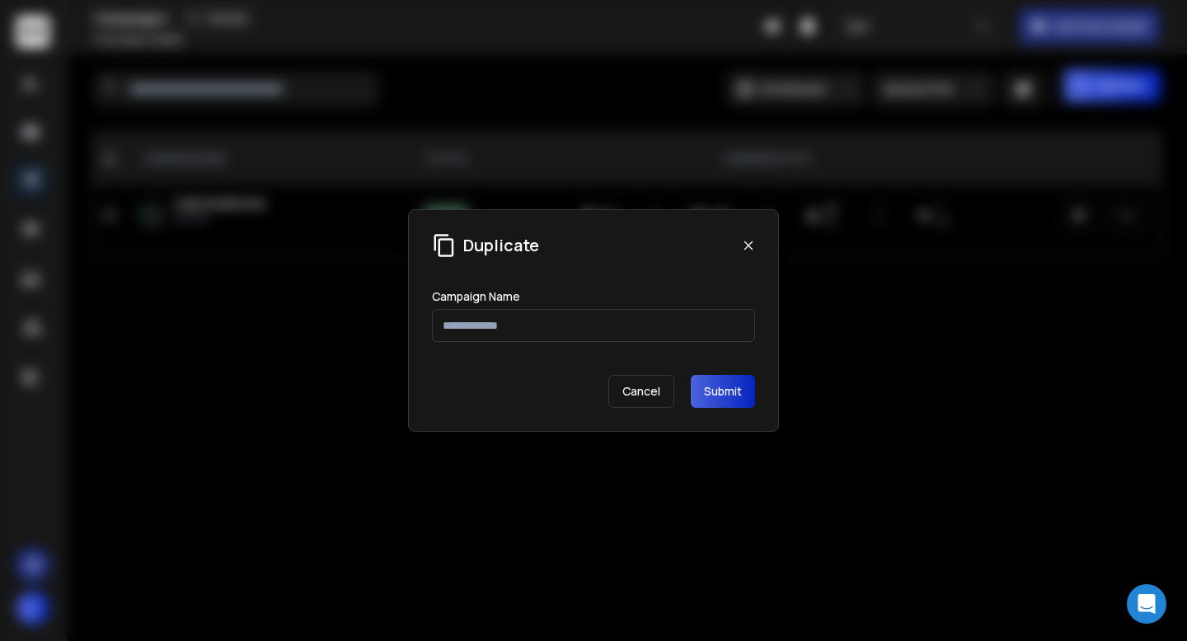
click at [604, 315] on input "text" at bounding box center [593, 325] width 323 height 33
paste input "**********"
type input "**********"
click at [746, 394] on button "Submit" at bounding box center [723, 391] width 64 height 33
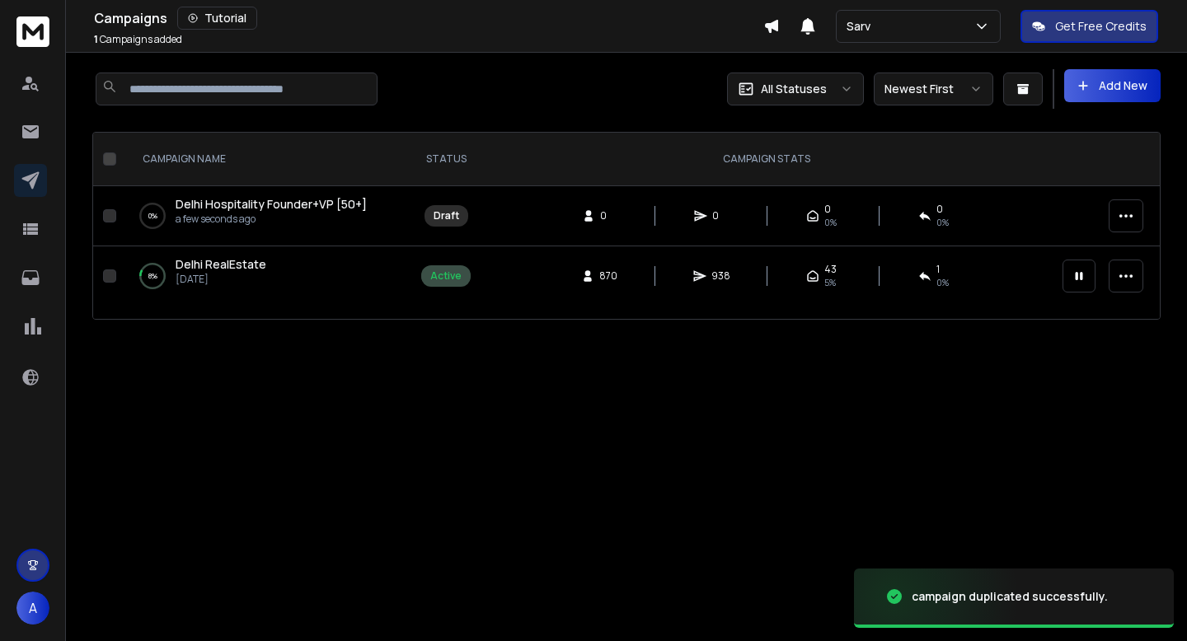
click at [308, 204] on span "Delhi Hospitality Founder+VP [50+]" at bounding box center [271, 204] width 191 height 16
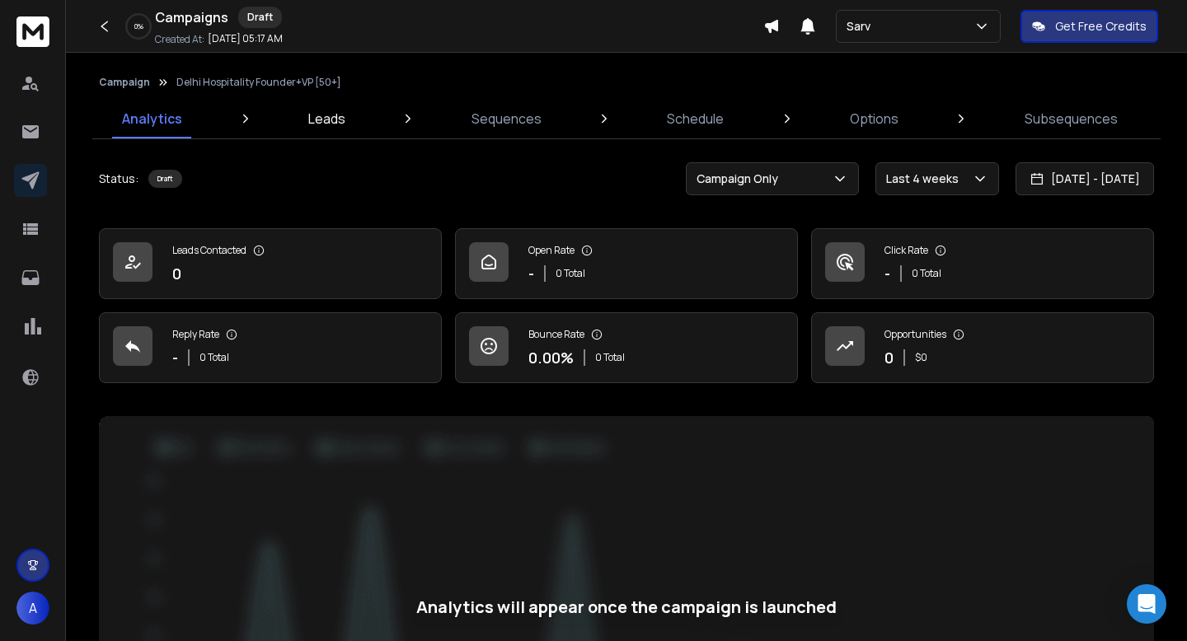
click at [330, 125] on p "Leads" at bounding box center [326, 119] width 37 height 20
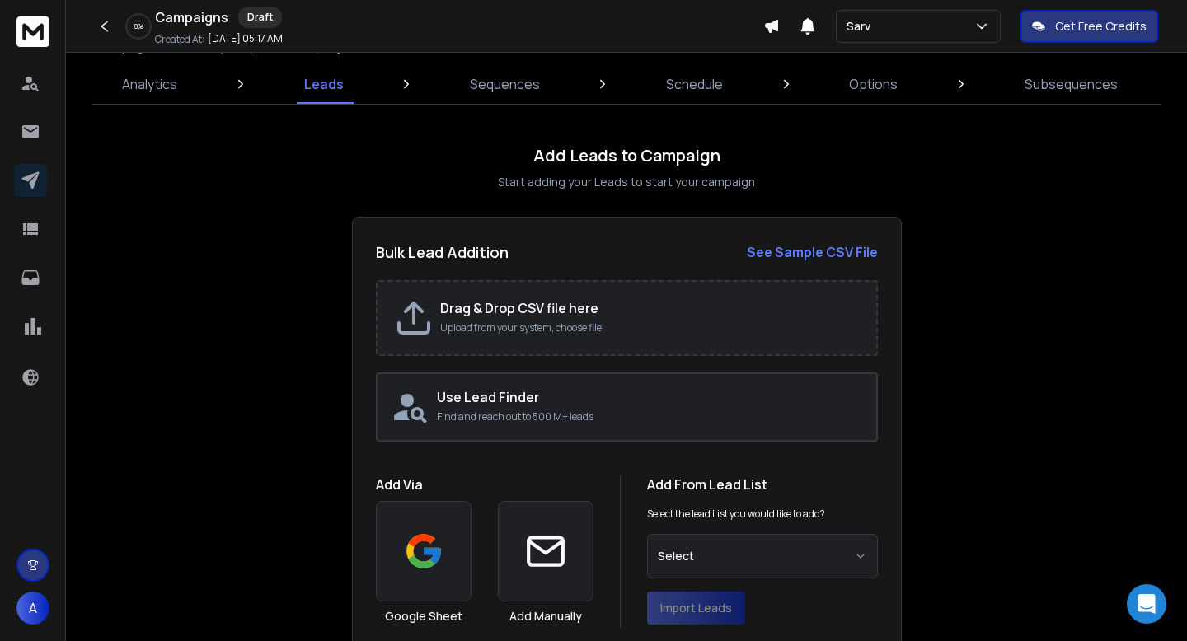
scroll to position [68, 0]
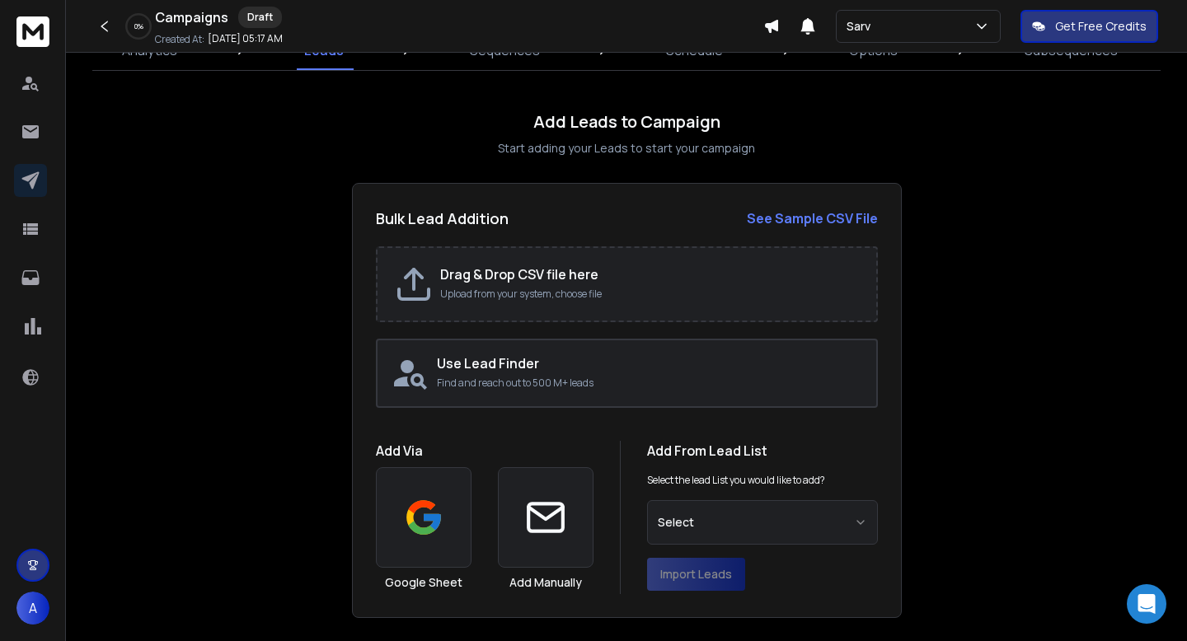
click at [753, 533] on button "Select" at bounding box center [762, 522] width 231 height 45
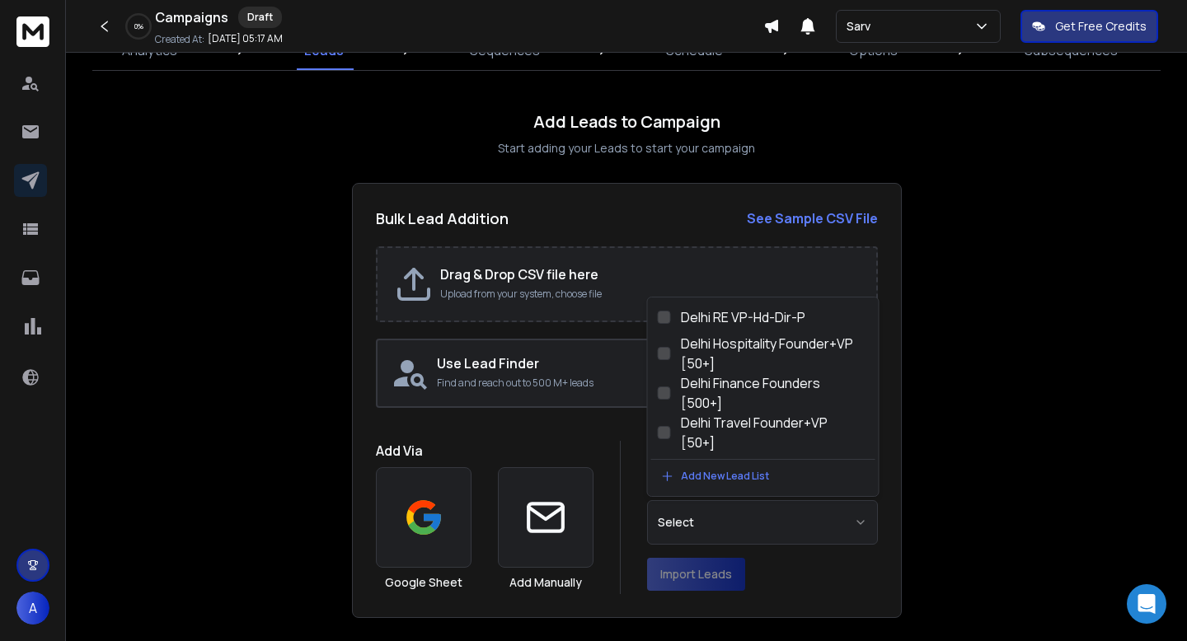
click at [748, 348] on div "Delhi Hospitality Founder+VP [50+]" at bounding box center [770, 354] width 178 height 40
click at [687, 579] on button "Import Leads" at bounding box center [696, 574] width 98 height 33
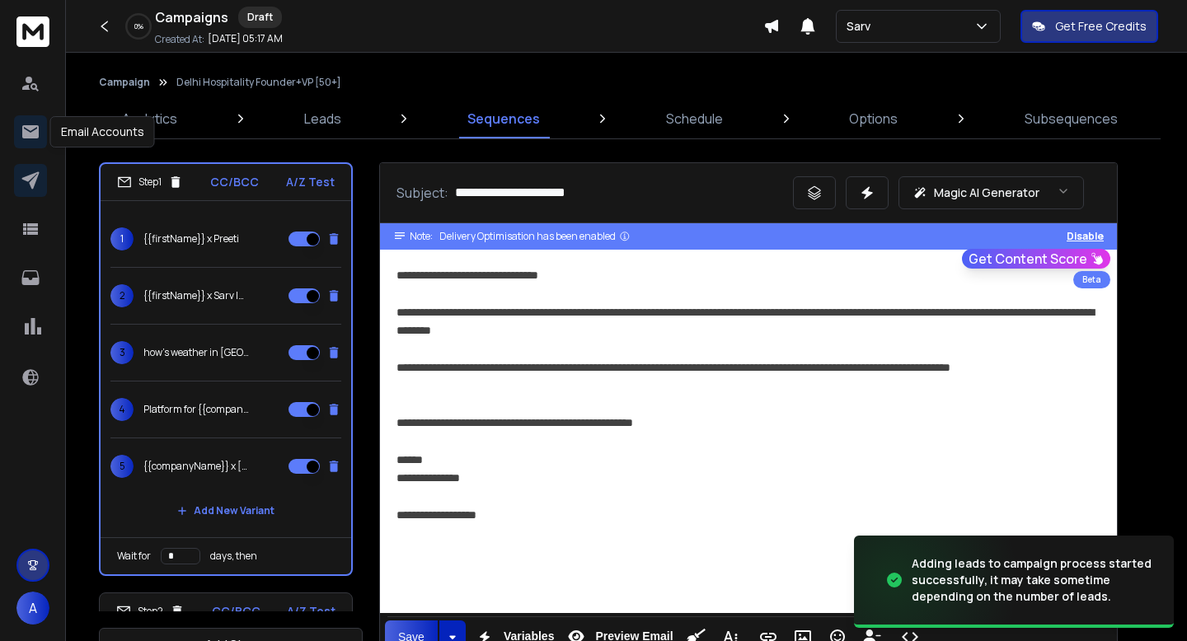
click at [27, 138] on icon at bounding box center [31, 132] width 20 height 20
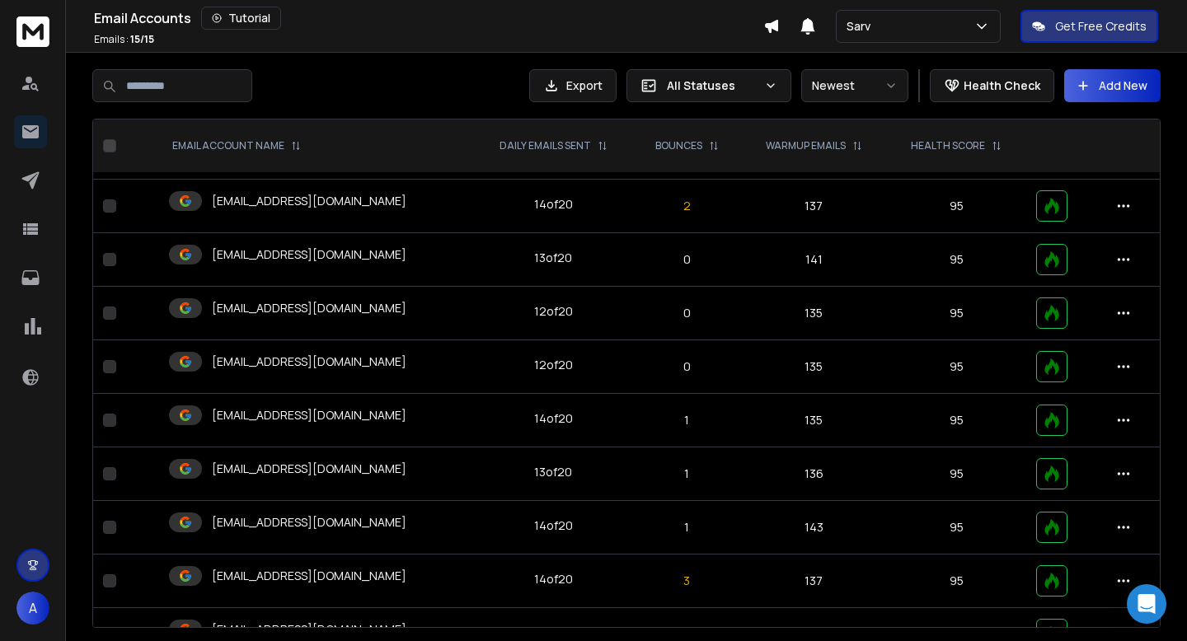
scroll to position [362, 0]
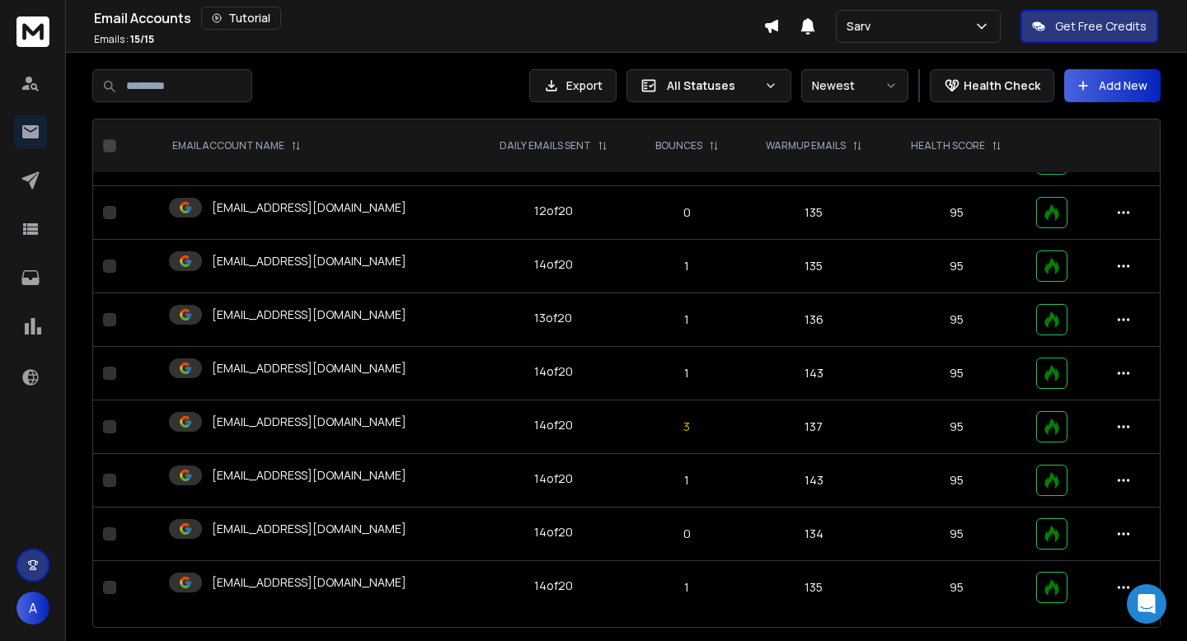
click at [274, 281] on td "[EMAIL_ADDRESS][DOMAIN_NAME]" at bounding box center [316, 267] width 314 height 54
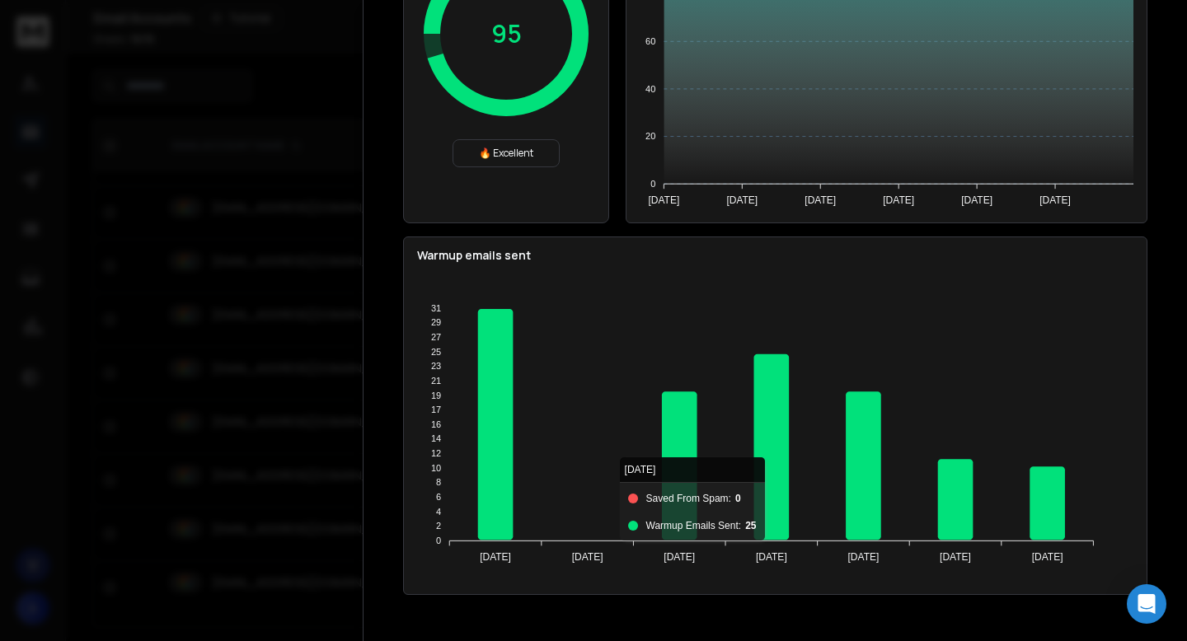
scroll to position [0, 0]
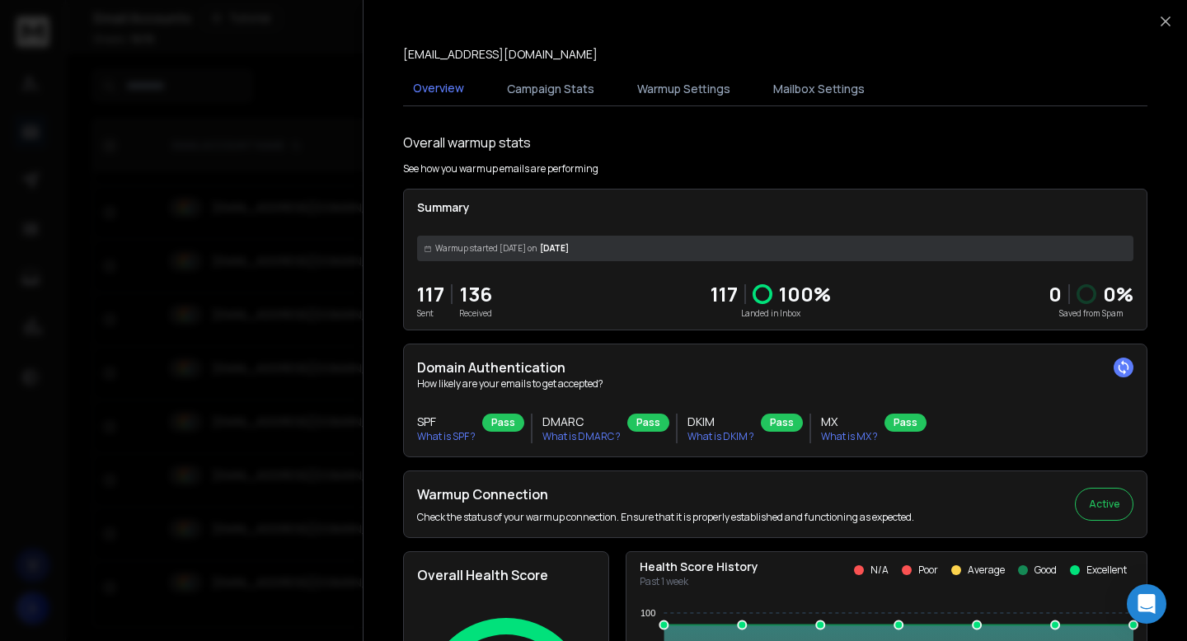
click at [669, 95] on button "Warmup Settings" at bounding box center [683, 89] width 113 height 36
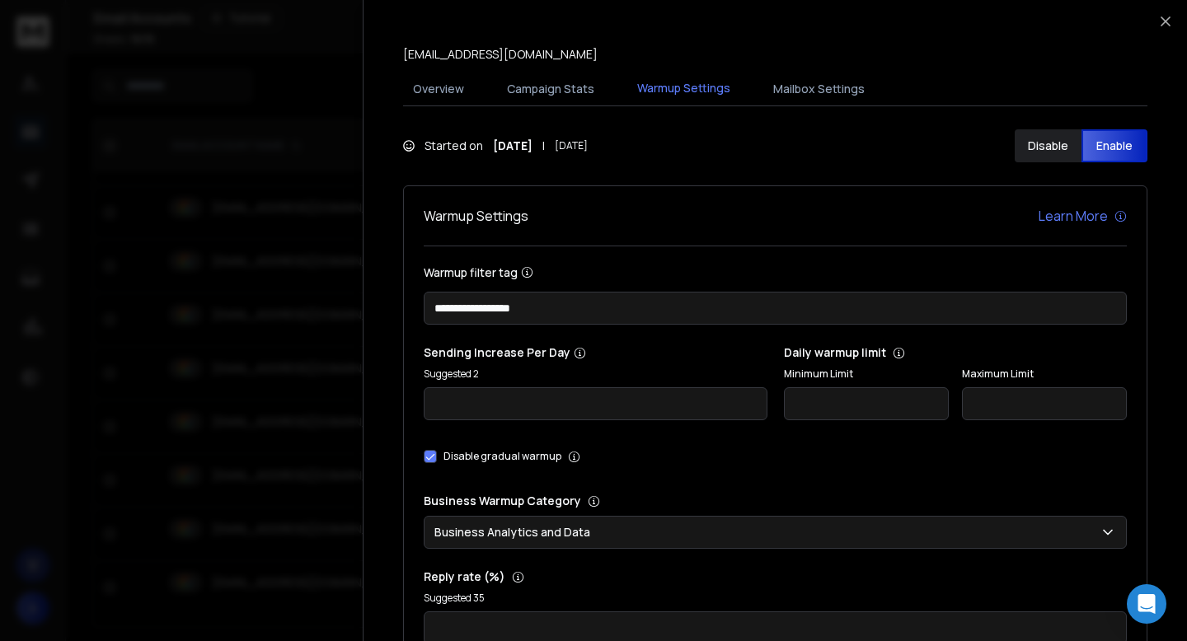
click at [314, 283] on div at bounding box center [593, 320] width 1187 height 641
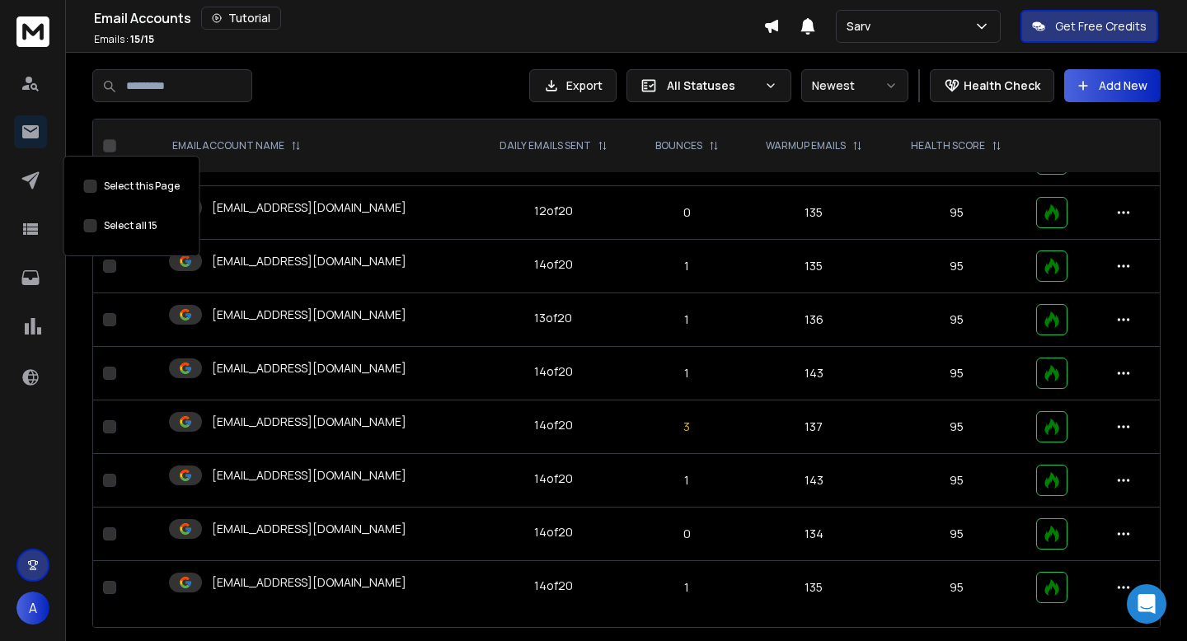
click at [110, 148] on button "Select this Page" at bounding box center [109, 145] width 13 height 13
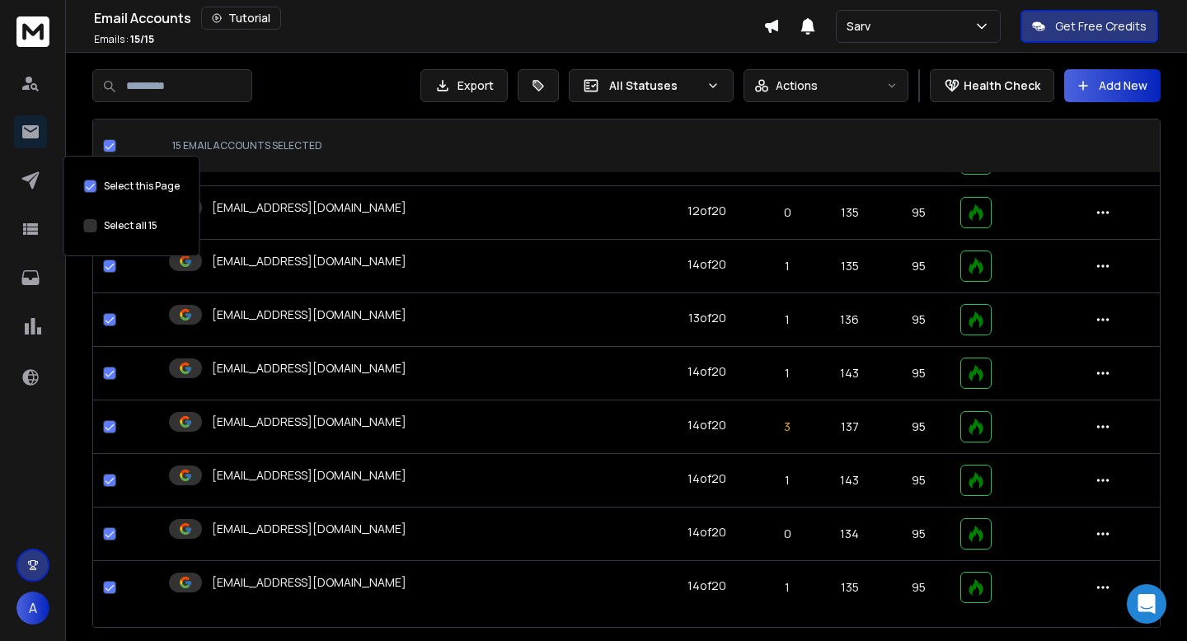
click at [91, 226] on button "Select this Page" at bounding box center [90, 225] width 13 height 13
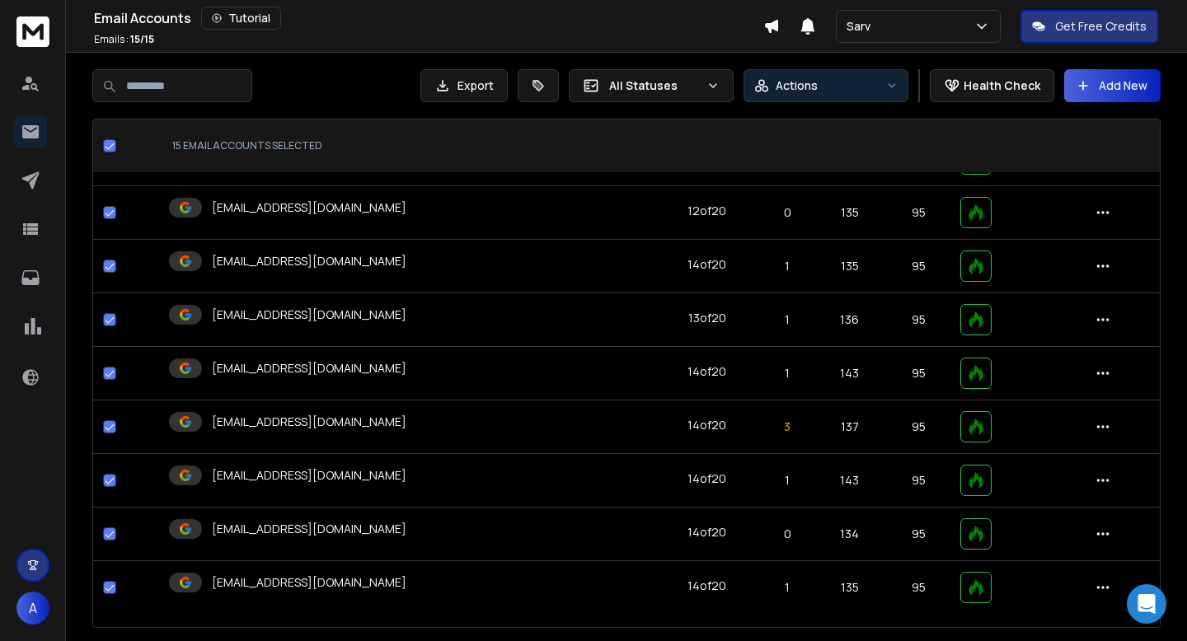
click at [795, 88] on p "Actions" at bounding box center [797, 85] width 42 height 16
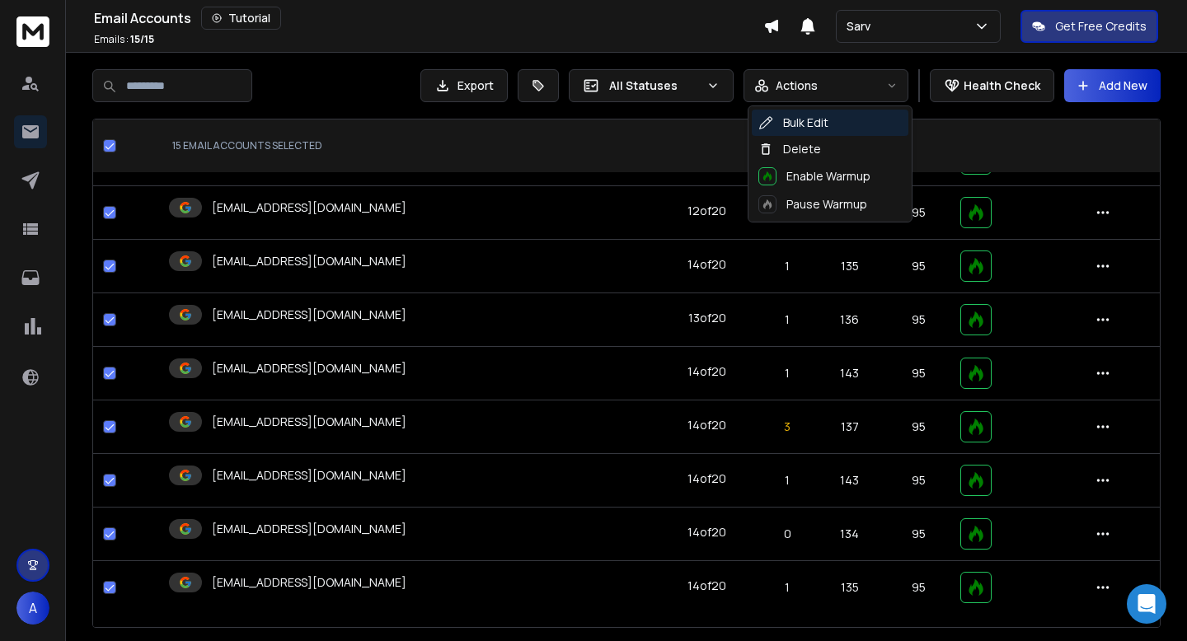
click at [796, 115] on div "Bulk Edit" at bounding box center [793, 123] width 70 height 16
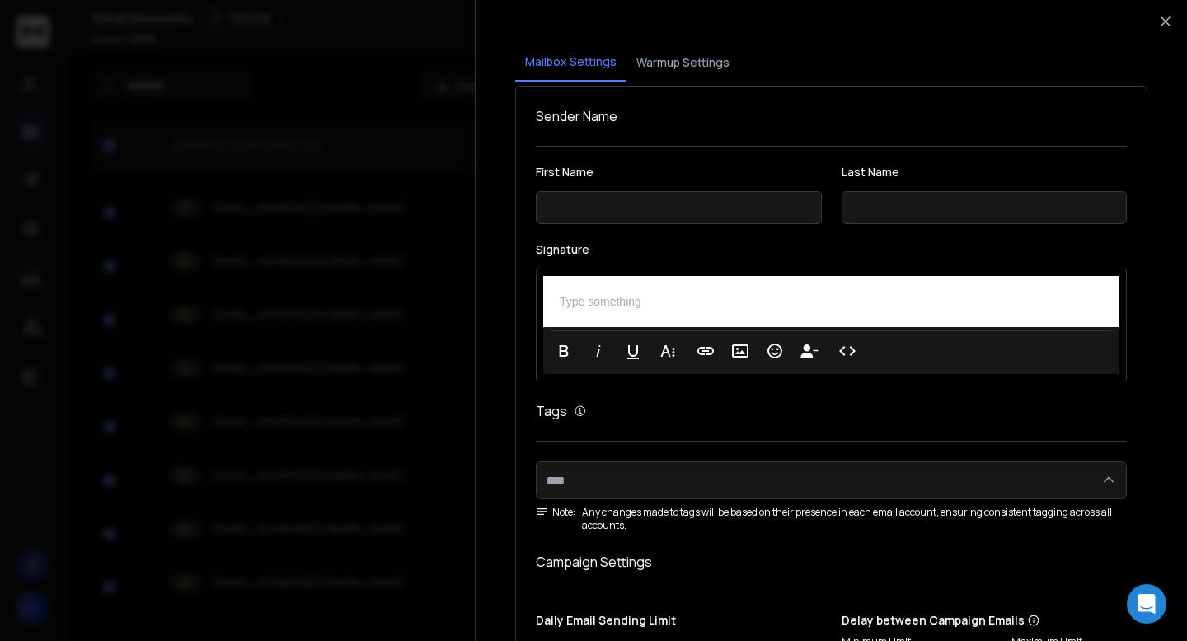
scroll to position [290, 0]
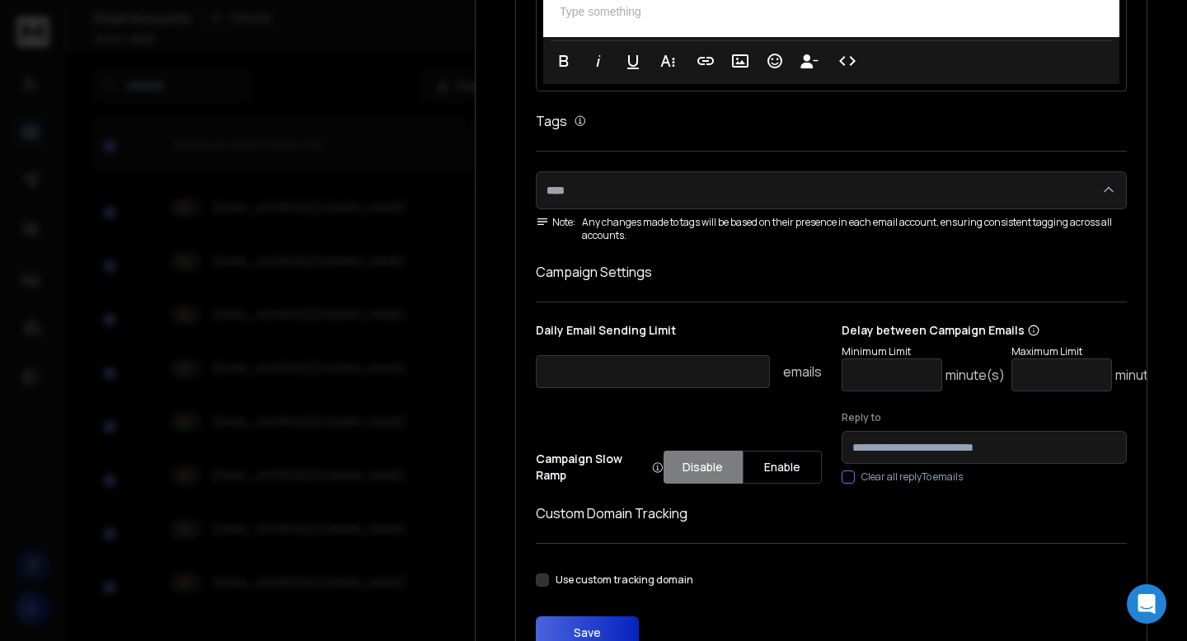
click at [623, 369] on input "number" at bounding box center [653, 371] width 234 height 33
type input "**"
click at [590, 637] on button "Save" at bounding box center [587, 632] width 103 height 33
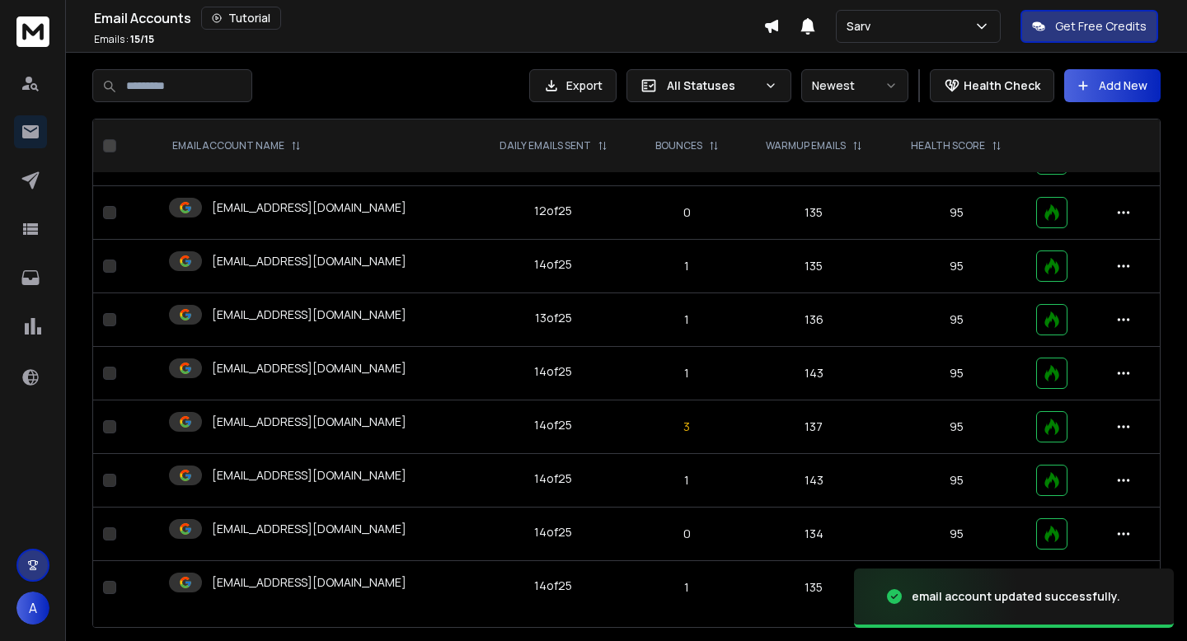
scroll to position [0, 0]
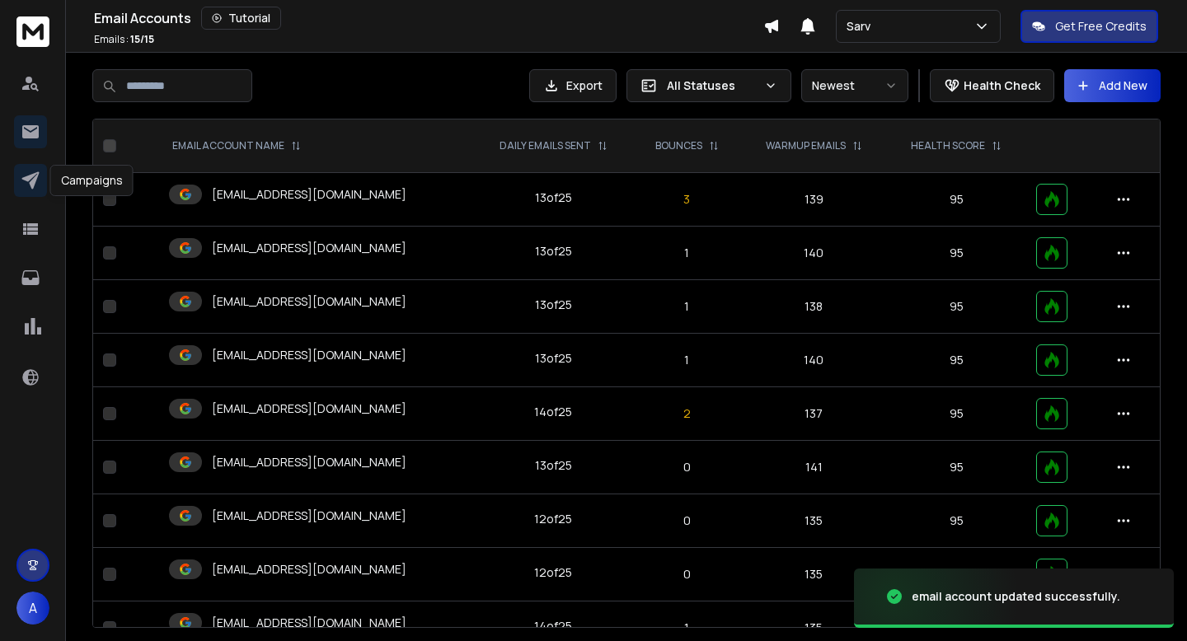
click at [38, 185] on icon at bounding box center [31, 181] width 20 height 20
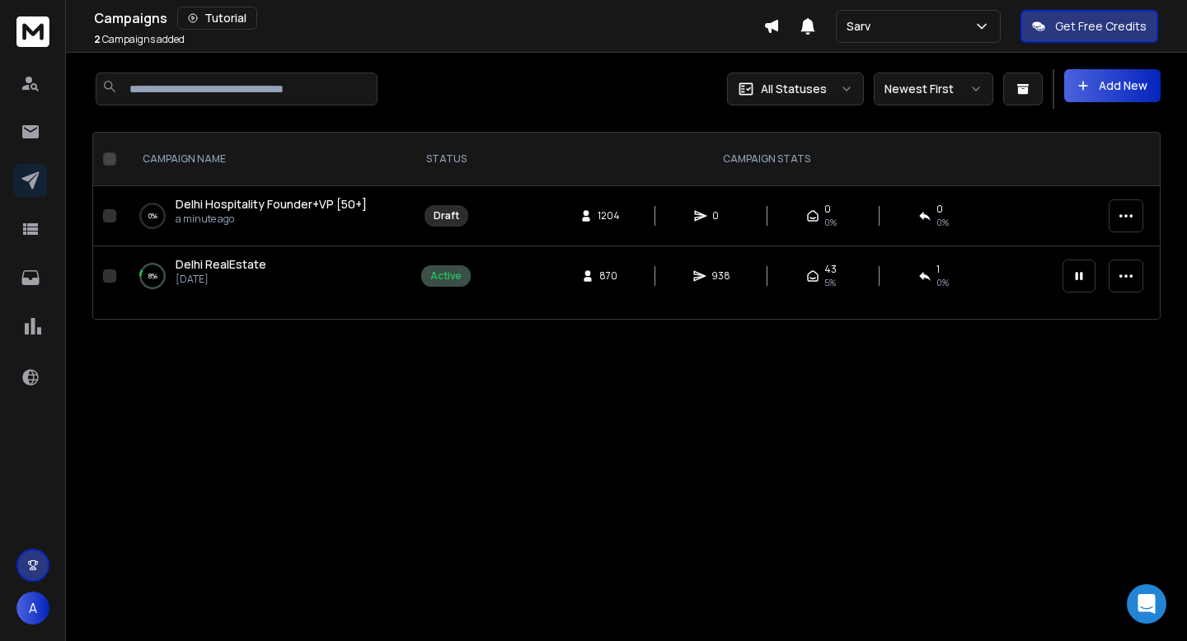
click at [288, 203] on span "Delhi Hospitality Founder+VP [50+]" at bounding box center [271, 204] width 191 height 16
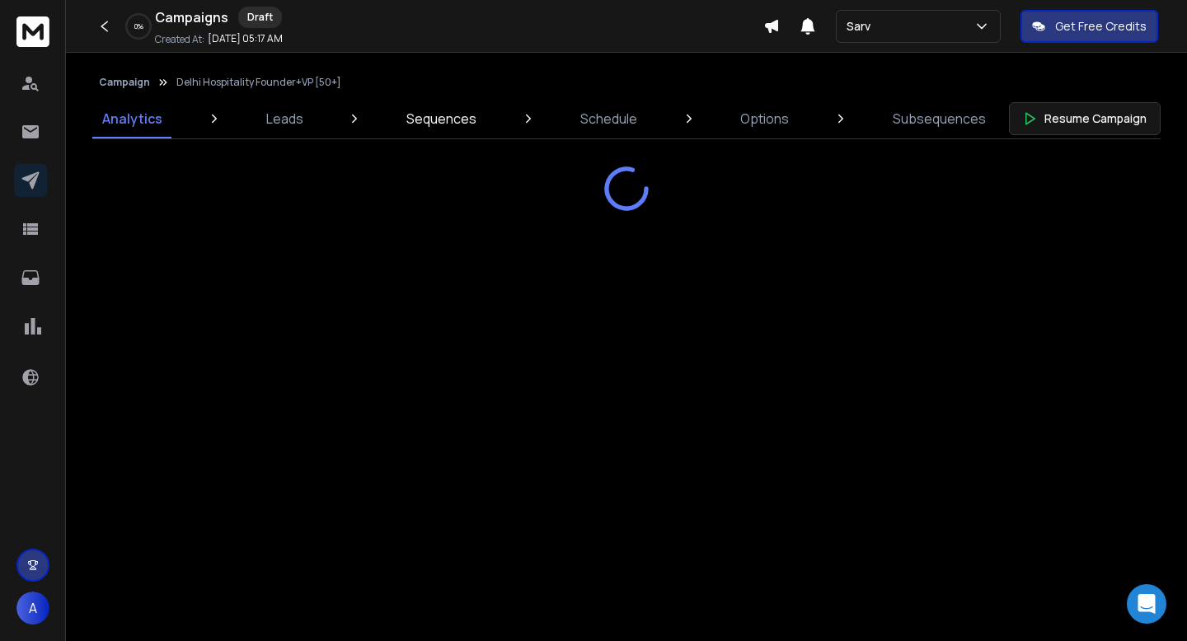
click at [452, 125] on p "Sequences" at bounding box center [441, 119] width 70 height 20
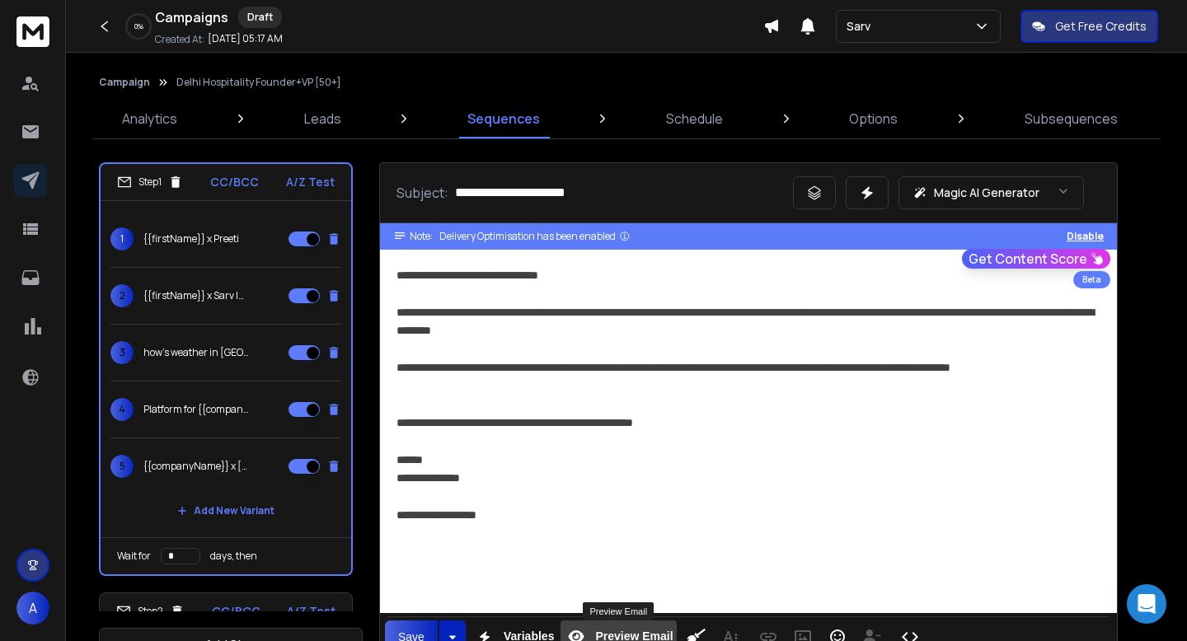
click at [612, 636] on span "Preview Email" at bounding box center [634, 637] width 84 height 14
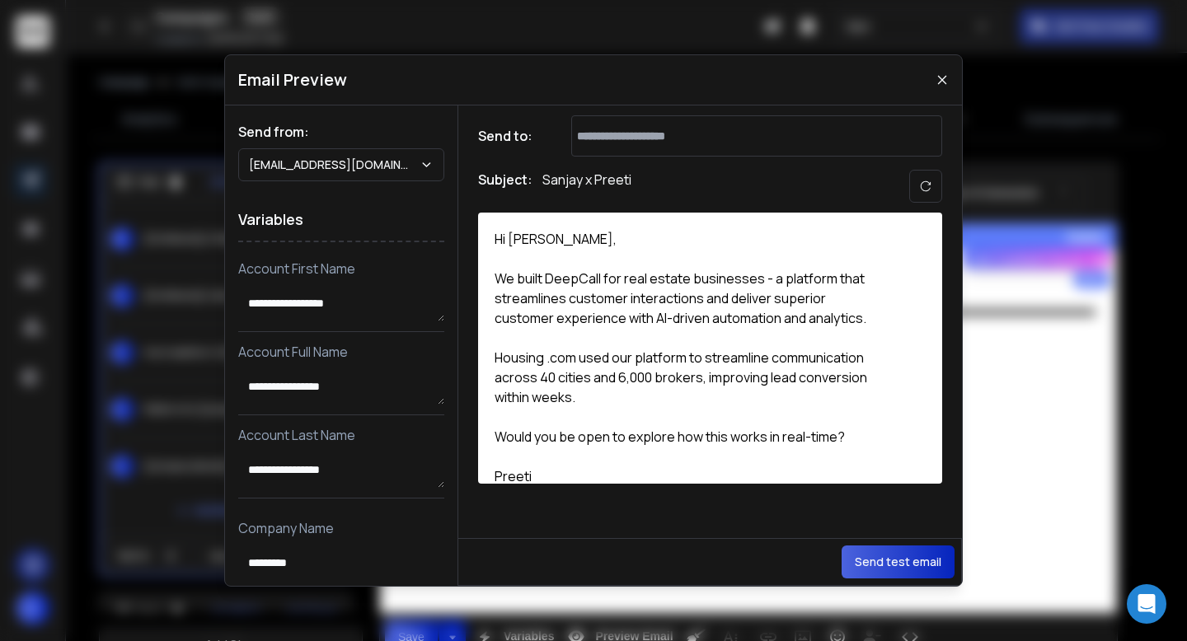
click at [942, 76] on icon at bounding box center [941, 79] width 13 height 13
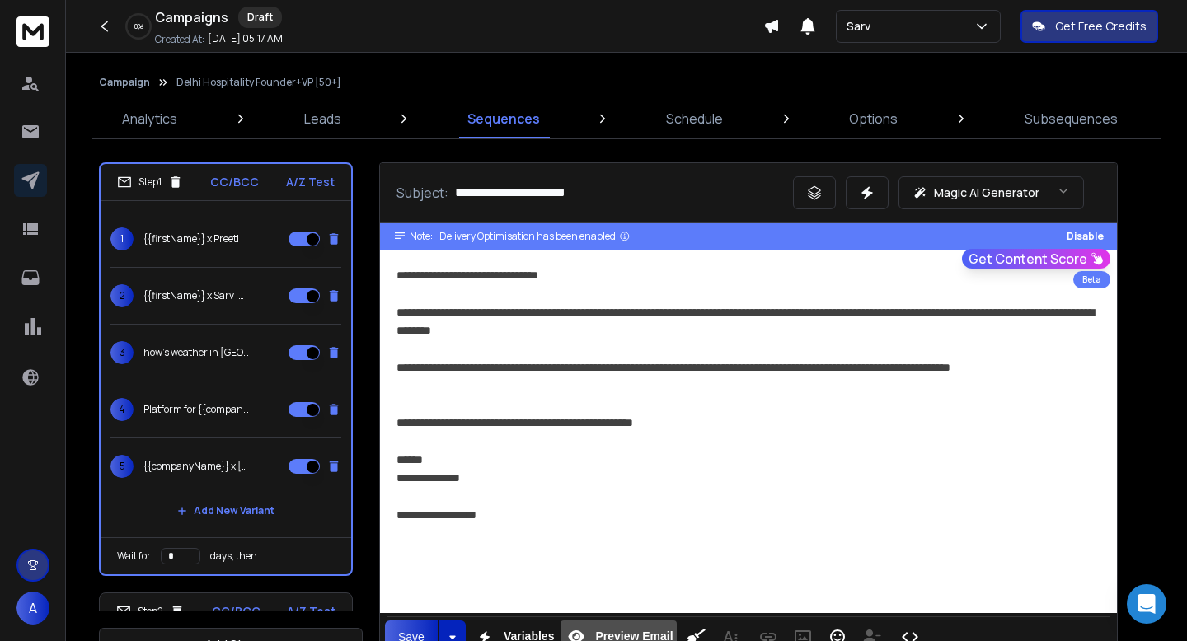
click at [615, 640] on span "Preview Email" at bounding box center [634, 637] width 84 height 14
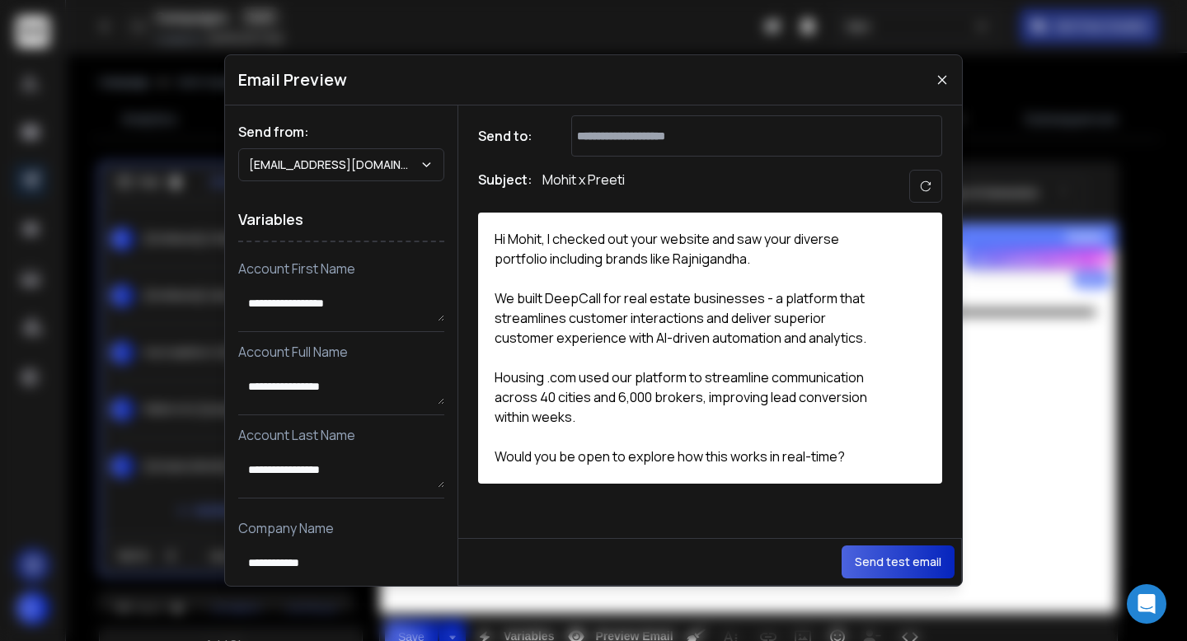
click at [944, 81] on icon at bounding box center [942, 80] width 9 height 9
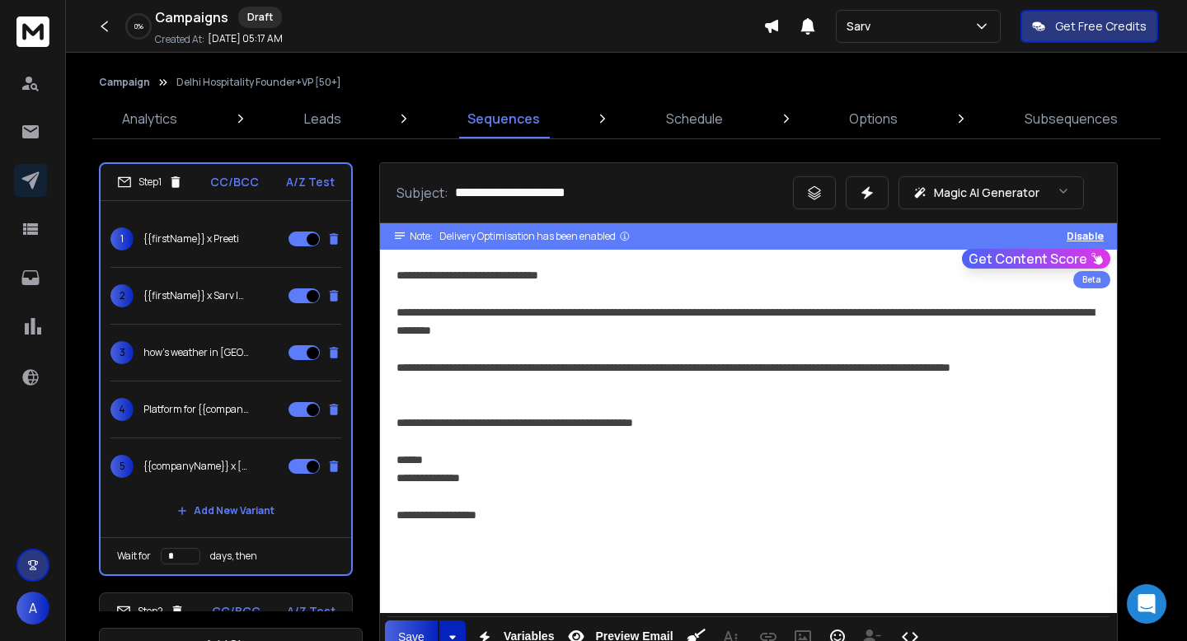
click at [516, 315] on div "**********" at bounding box center [748, 321] width 704 height 37
copy div "**********"
click at [635, 340] on div at bounding box center [748, 349] width 704 height 18
drag, startPoint x: 466, startPoint y: 367, endPoint x: 383, endPoint y: 367, distance: 82.4
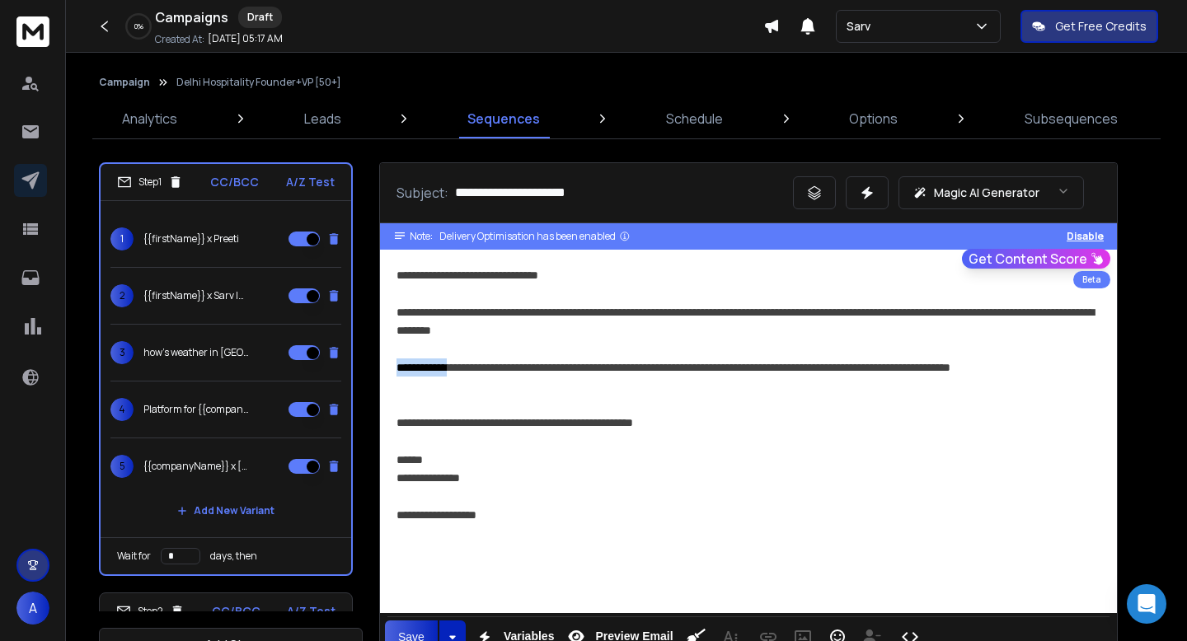
click at [383, 367] on div "**********" at bounding box center [748, 431] width 737 height 363
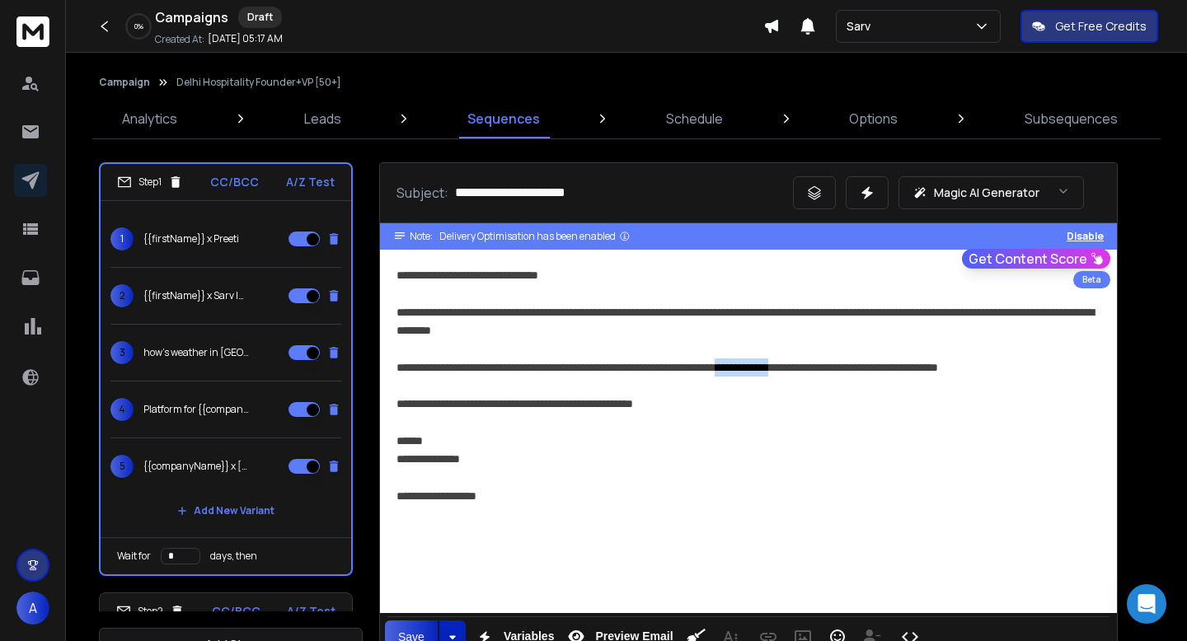
drag, startPoint x: 861, startPoint y: 369, endPoint x: 792, endPoint y: 369, distance: 69.2
click at [792, 369] on div "**********" at bounding box center [748, 368] width 704 height 18
click at [434, 385] on div at bounding box center [748, 386] width 704 height 18
click at [734, 373] on div "**********" at bounding box center [748, 368] width 704 height 18
drag, startPoint x: 736, startPoint y: 371, endPoint x: 724, endPoint y: 370, distance: 12.4
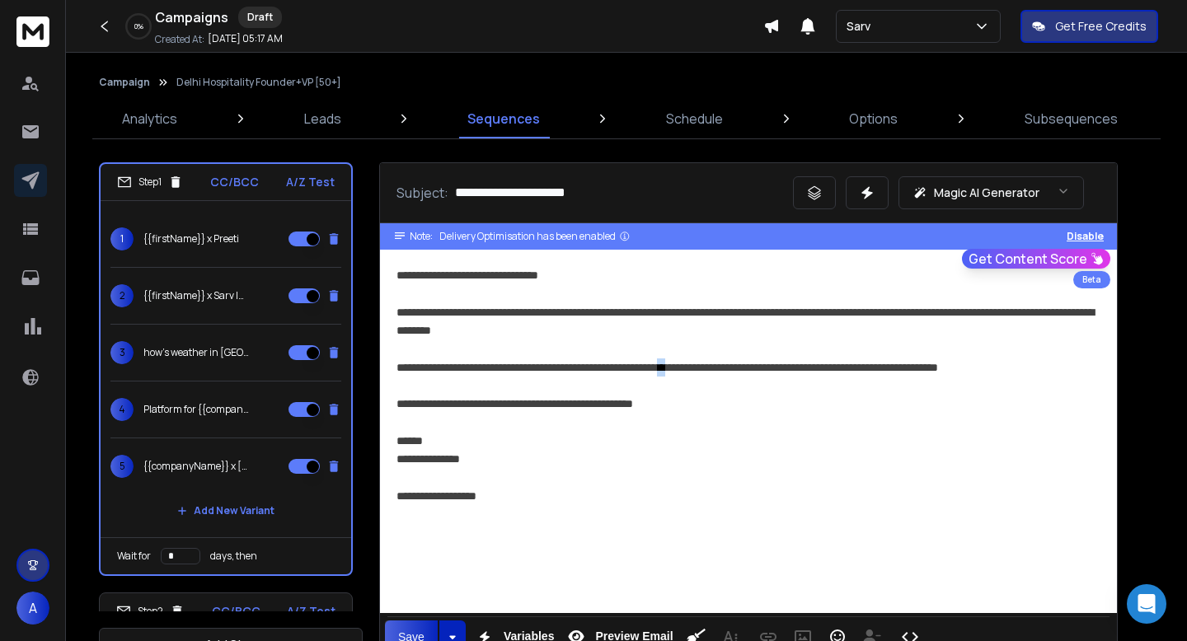
click at [724, 370] on div "**********" at bounding box center [748, 368] width 704 height 18
click at [705, 366] on div "**********" at bounding box center [748, 368] width 704 height 18
click at [634, 391] on div at bounding box center [748, 386] width 704 height 18
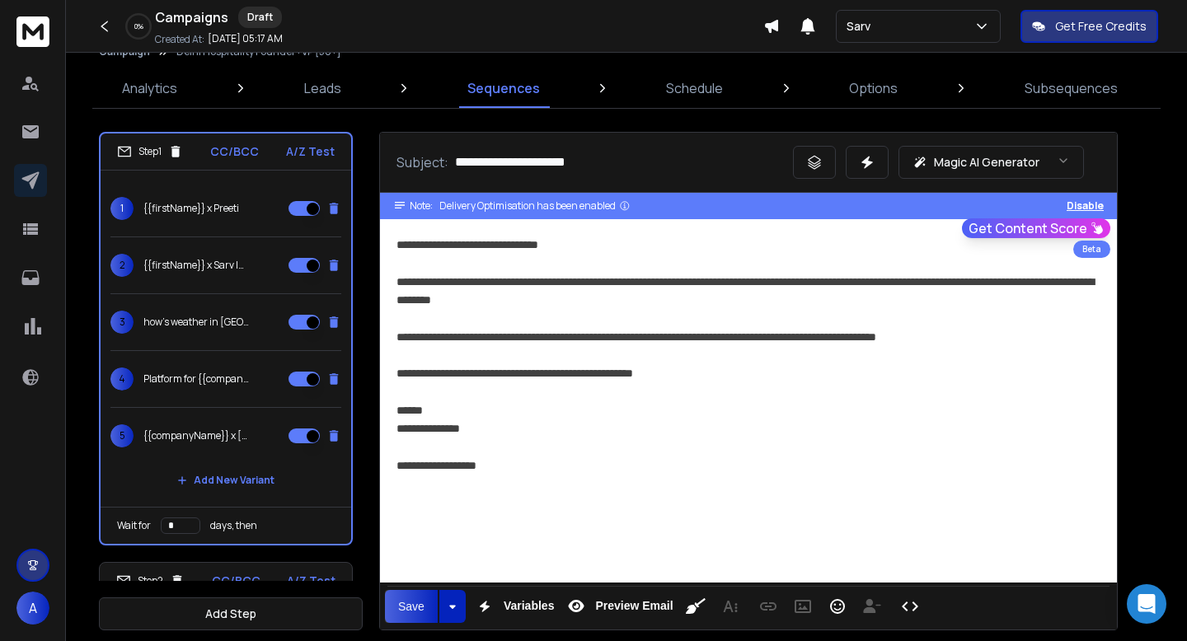
scroll to position [31, 0]
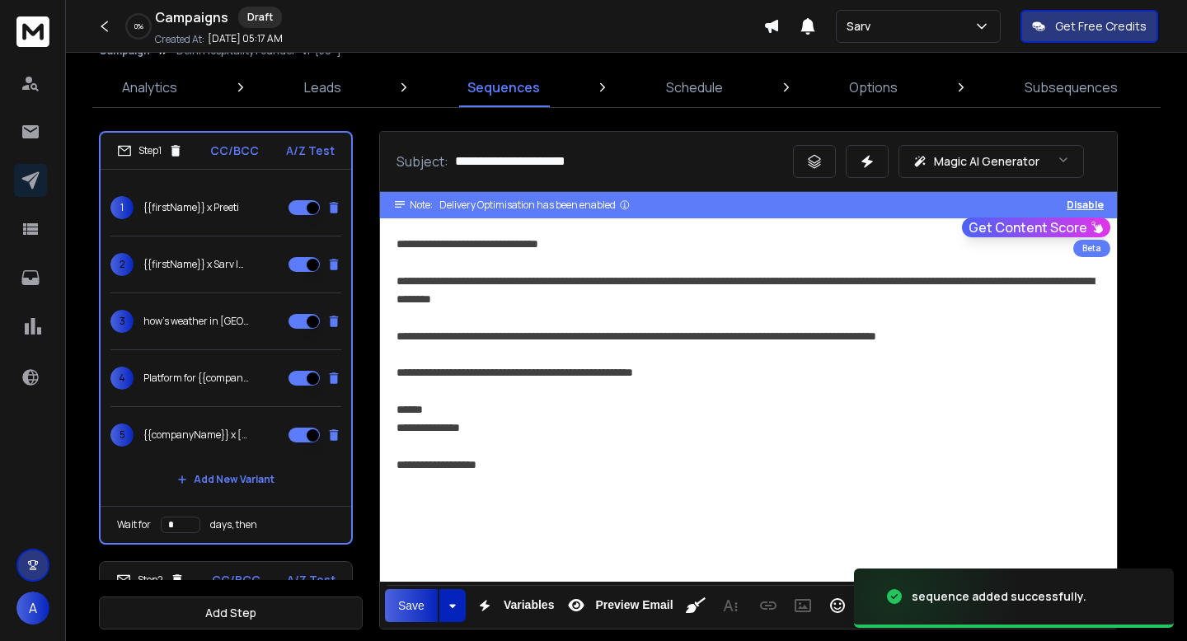
click at [204, 265] on p "{{firstName}} x Sarv Intro" at bounding box center [195, 264] width 105 height 13
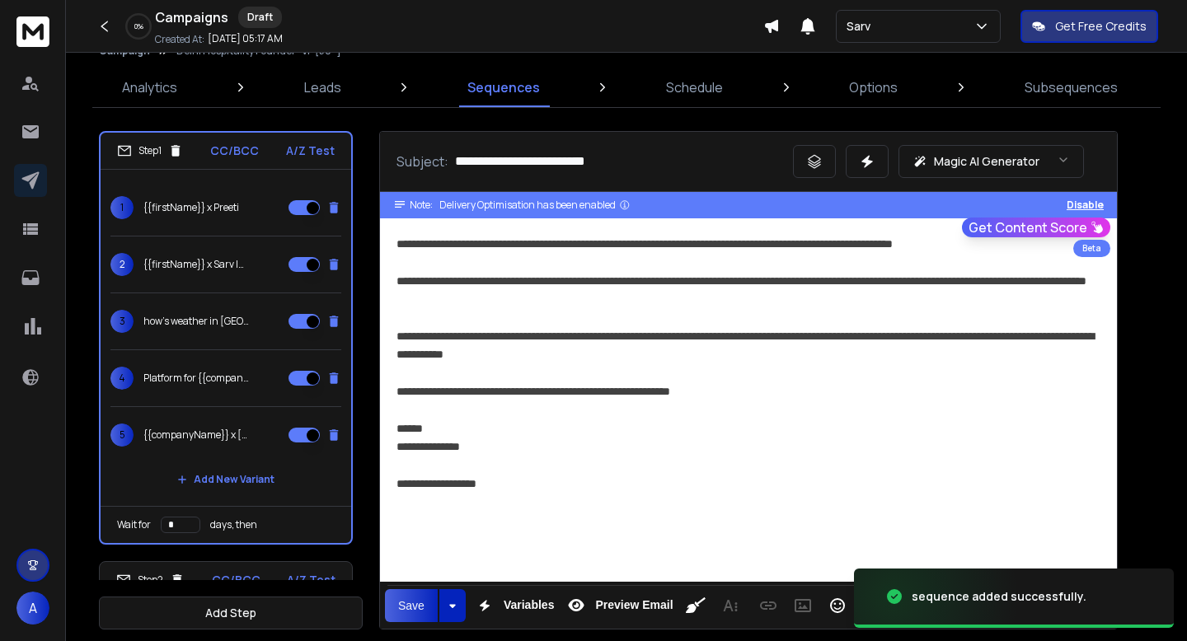
click at [215, 223] on div "1 {{firstName}} x Preeti" at bounding box center [225, 208] width 231 height 57
type input "**********"
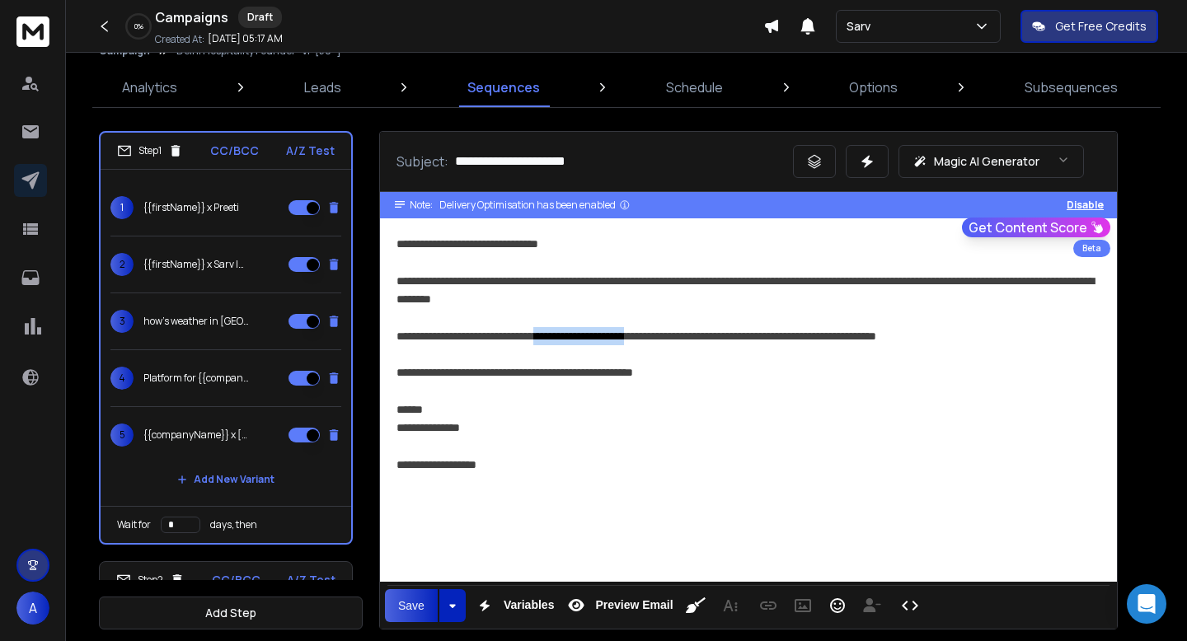
drag, startPoint x: 683, startPoint y: 340, endPoint x: 560, endPoint y: 333, distance: 123.8
click at [560, 333] on div "**********" at bounding box center [748, 336] width 704 height 18
click at [733, 341] on div "**********" at bounding box center [748, 336] width 704 height 18
click at [442, 340] on div "**********" at bounding box center [748, 336] width 704 height 18
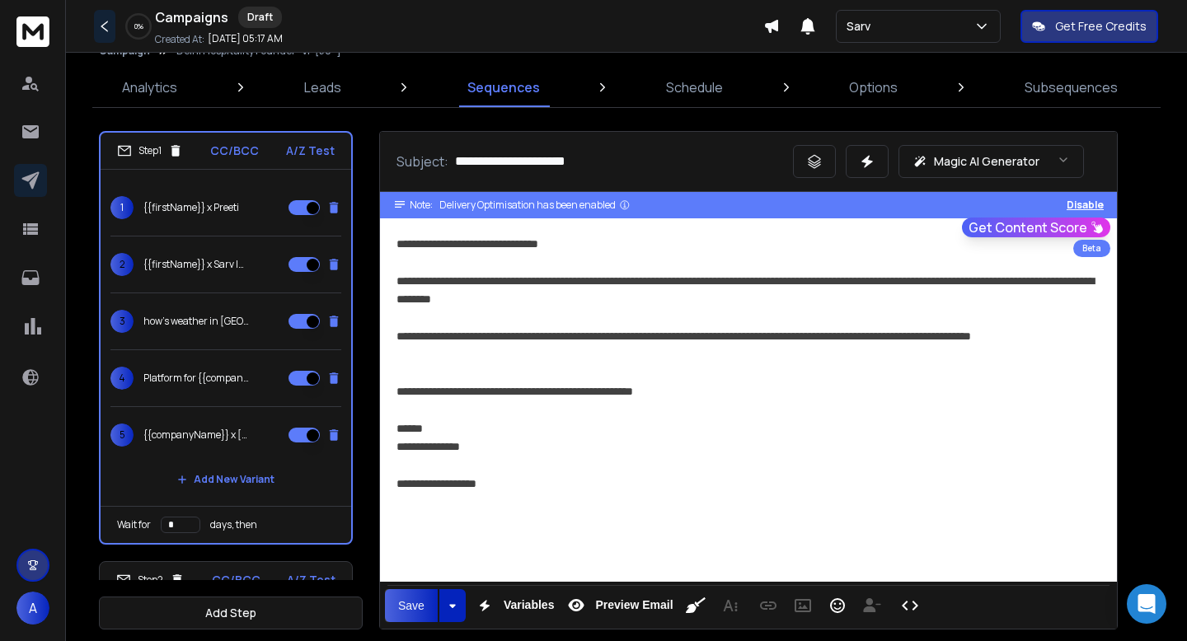
click at [96, 24] on button at bounding box center [104, 26] width 21 height 33
